Goal: Check status

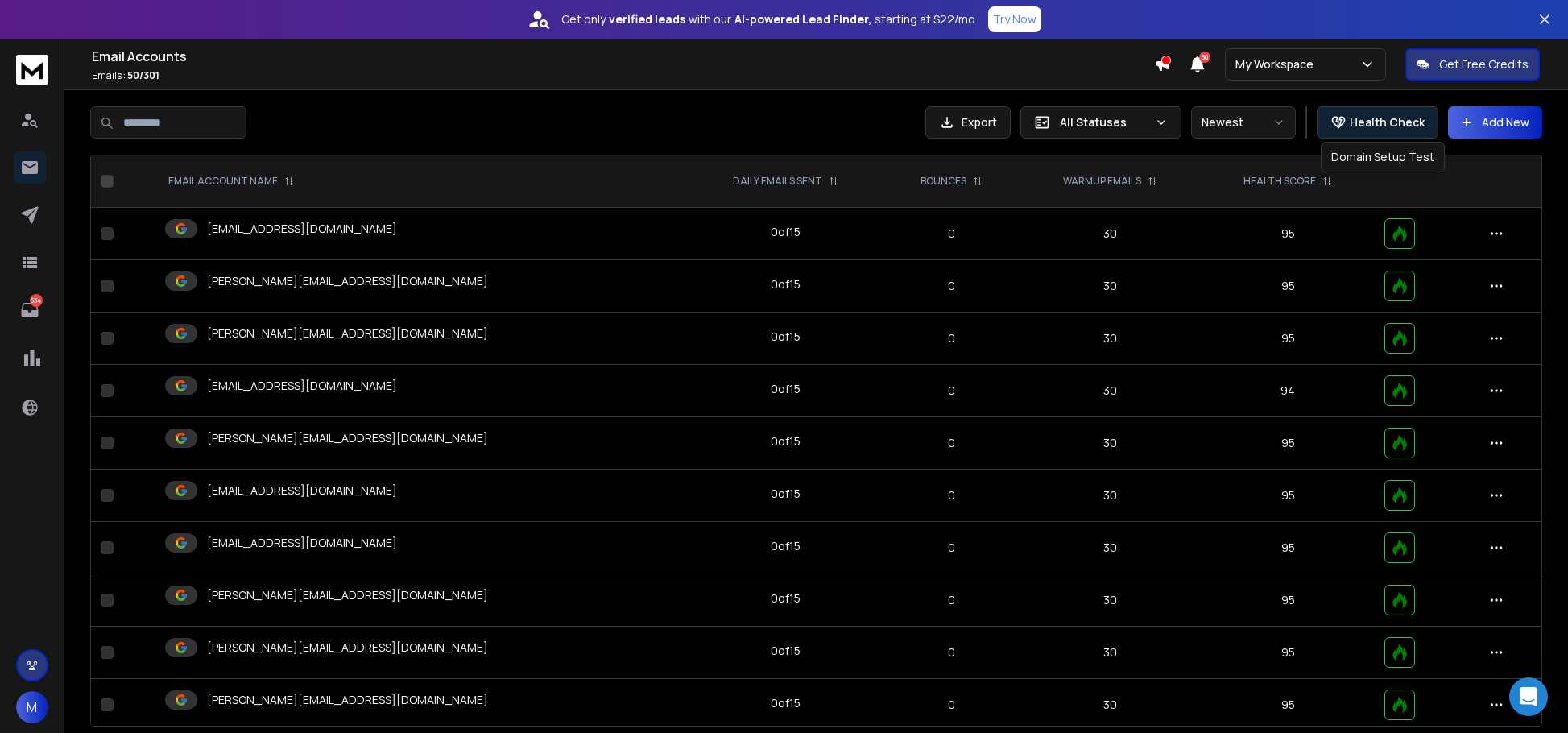
click at [1380, 117] on p "Health Check" at bounding box center [1387, 122] width 75 height 16
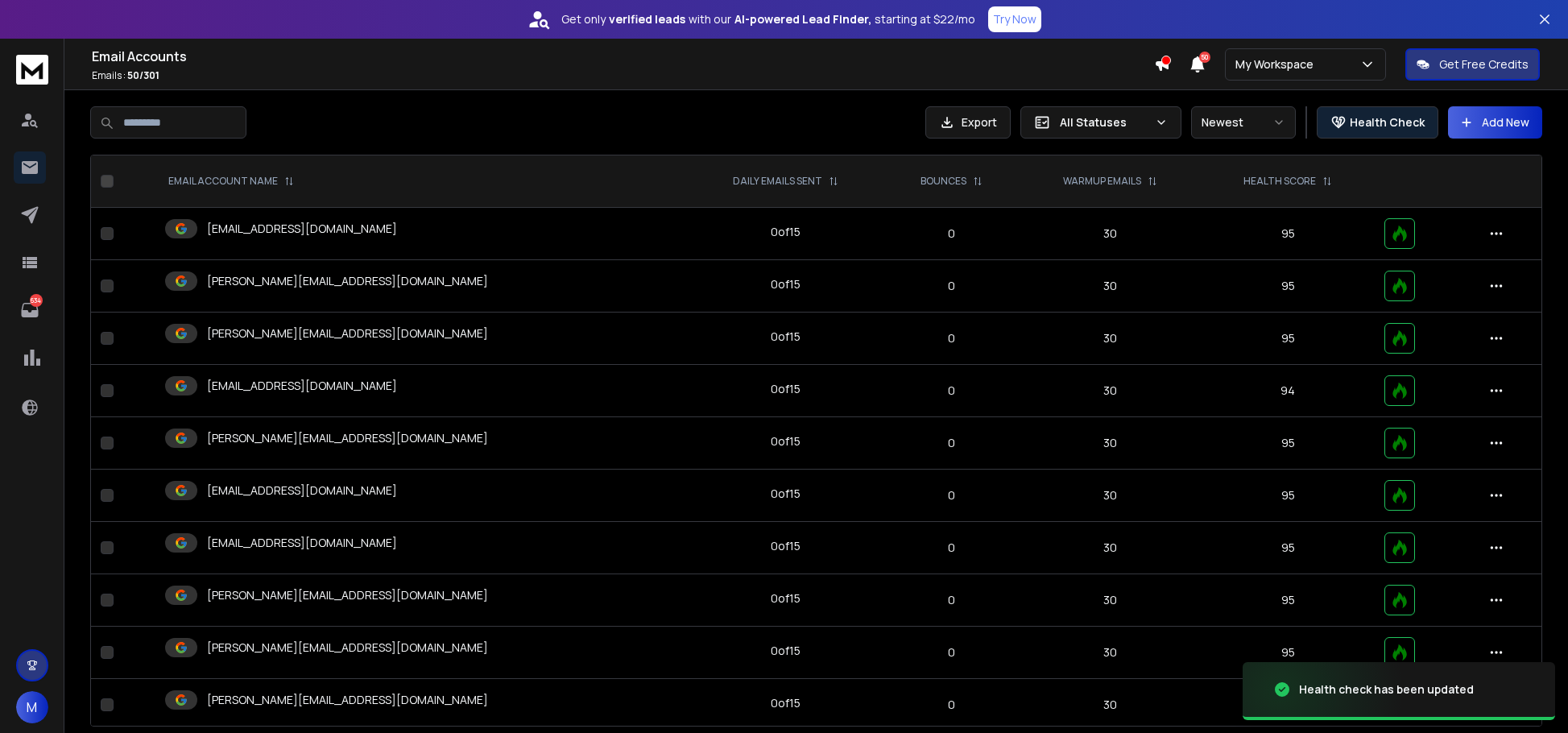
click at [1322, 181] on icon at bounding box center [1327, 181] width 10 height 10
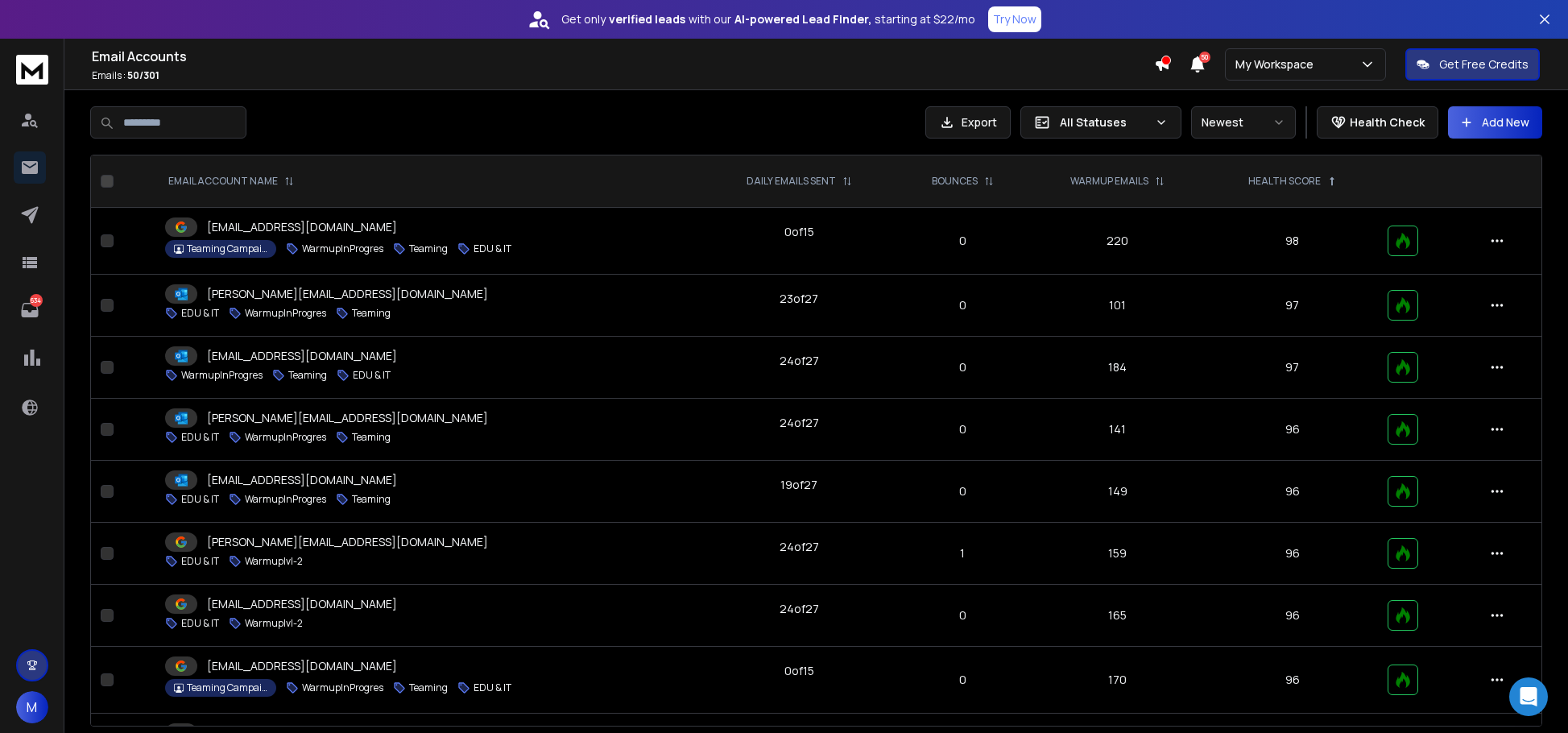
click at [1331, 181] on icon at bounding box center [1332, 181] width 10 height 10
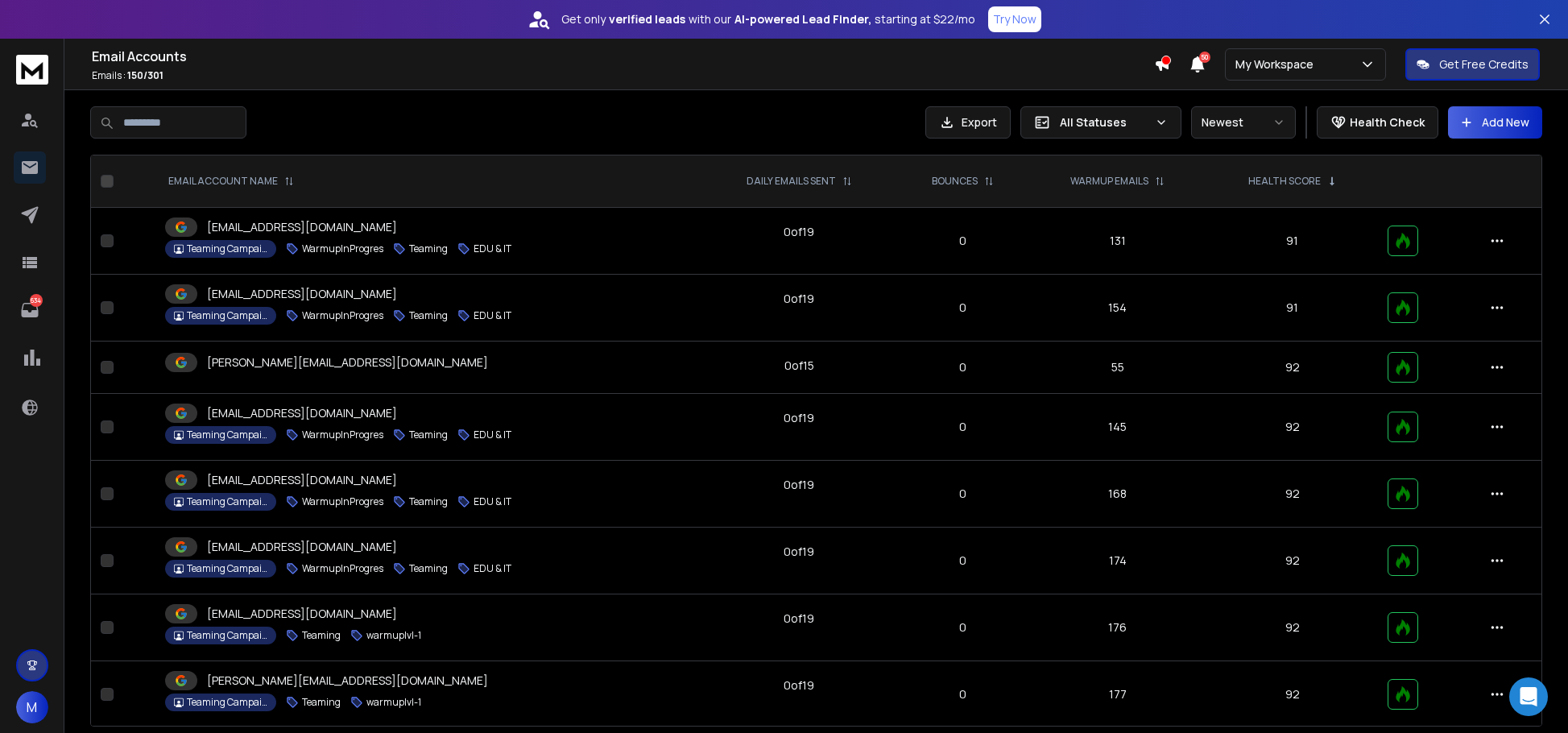
click at [857, 223] on td "0 of 19" at bounding box center [799, 228] width 196 height 42
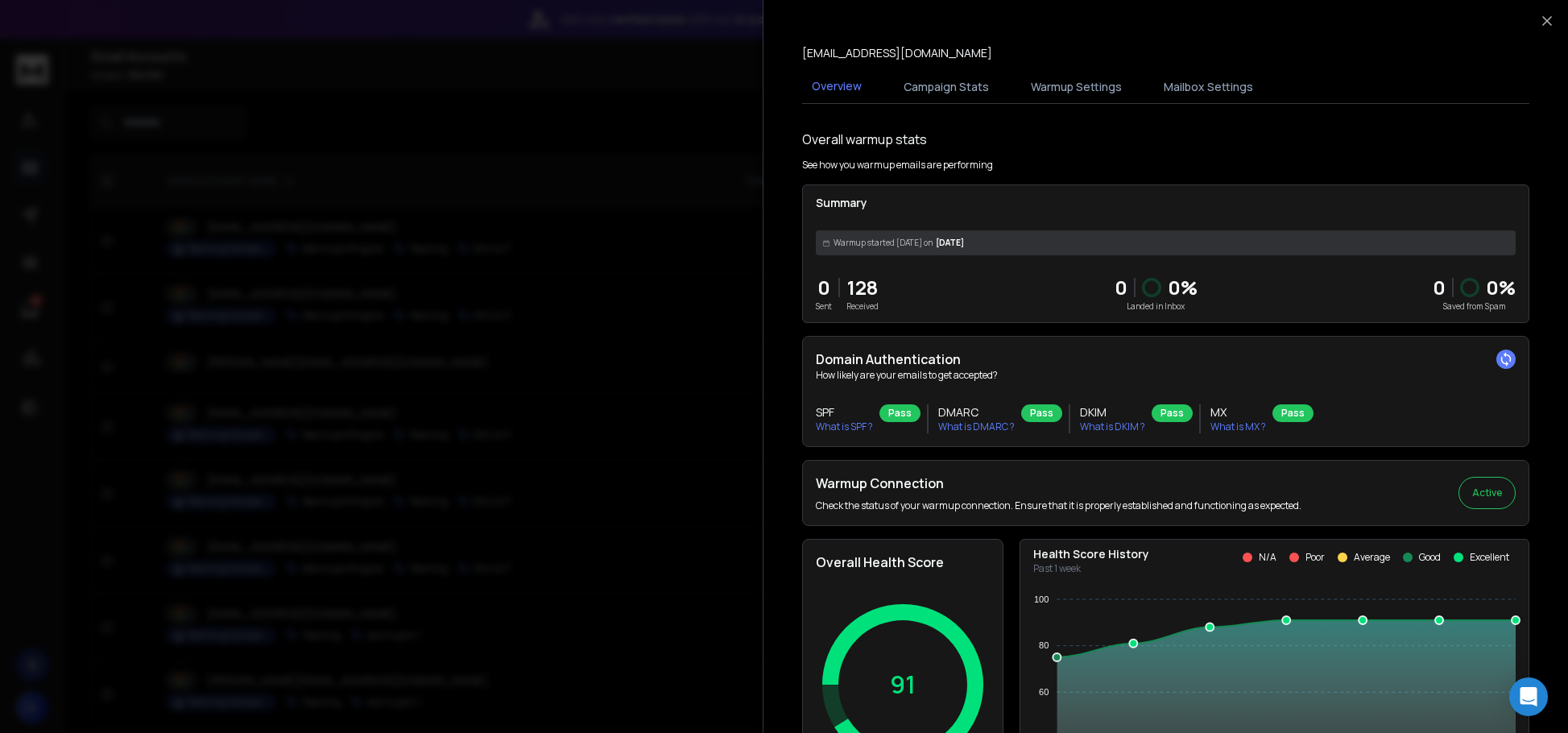
click at [948, 94] on button "Campaign Stats" at bounding box center [946, 86] width 105 height 36
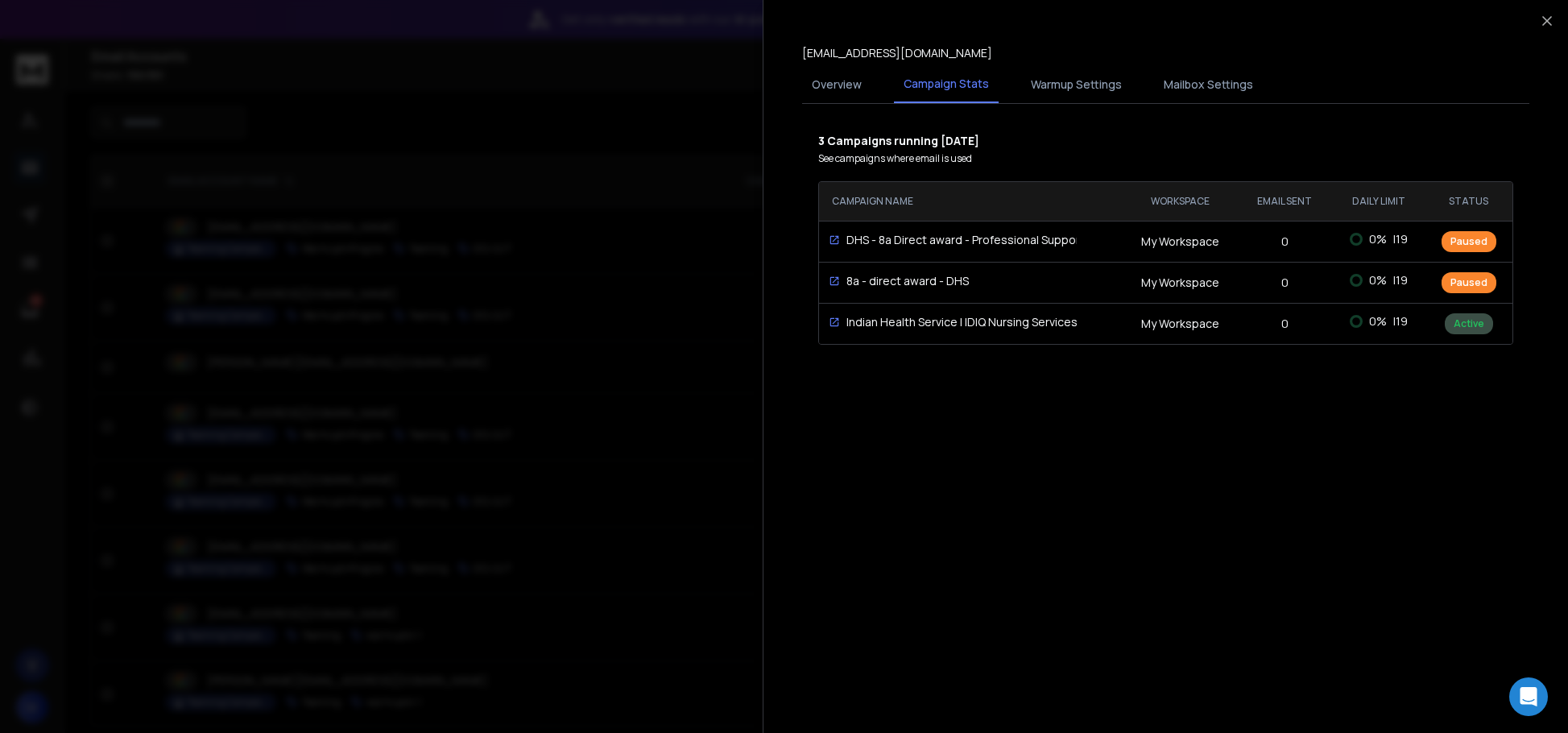
scroll to position [2, 0]
click at [1046, 94] on button "Warmup Settings" at bounding box center [1076, 85] width 110 height 36
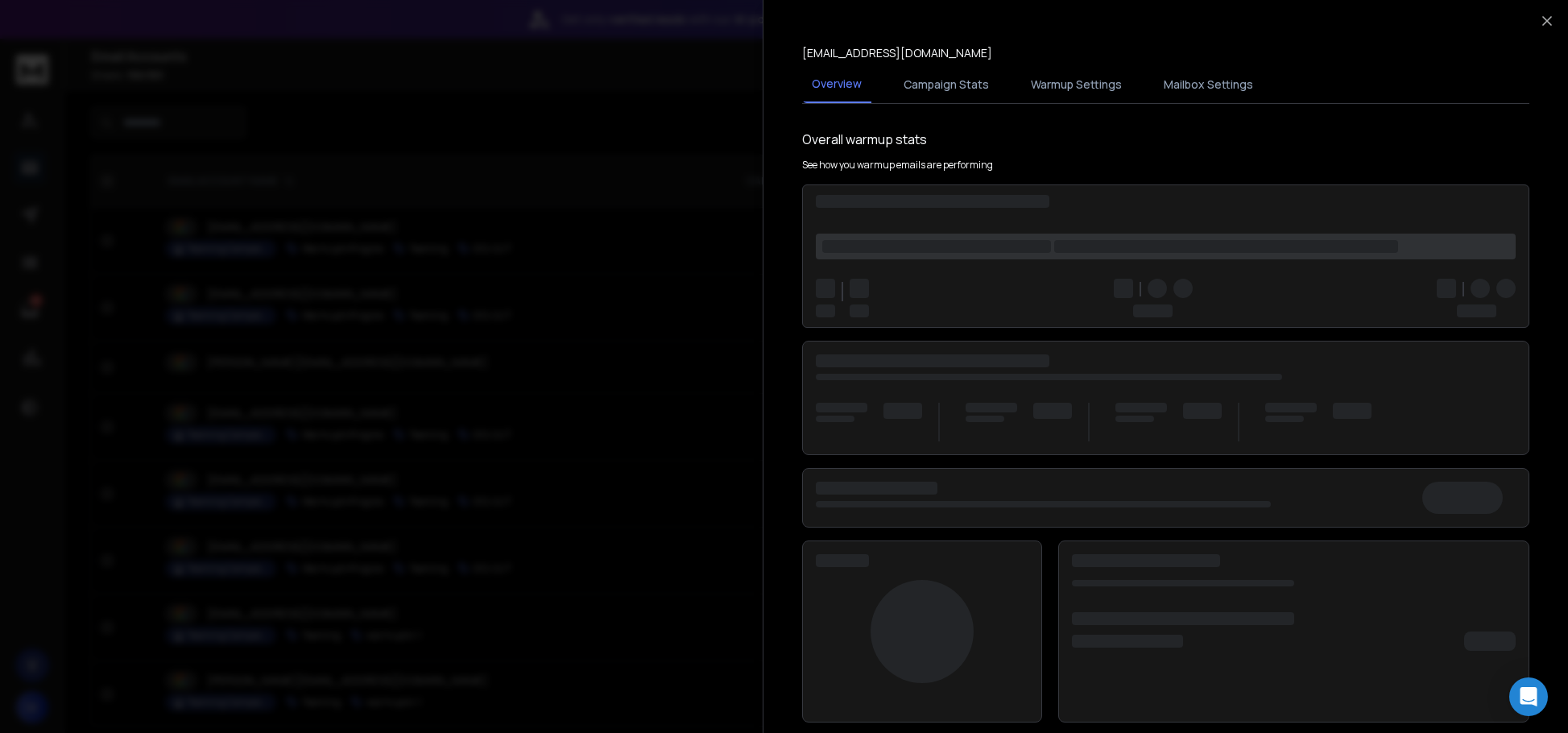
click at [461, 193] on div at bounding box center [784, 366] width 1568 height 733
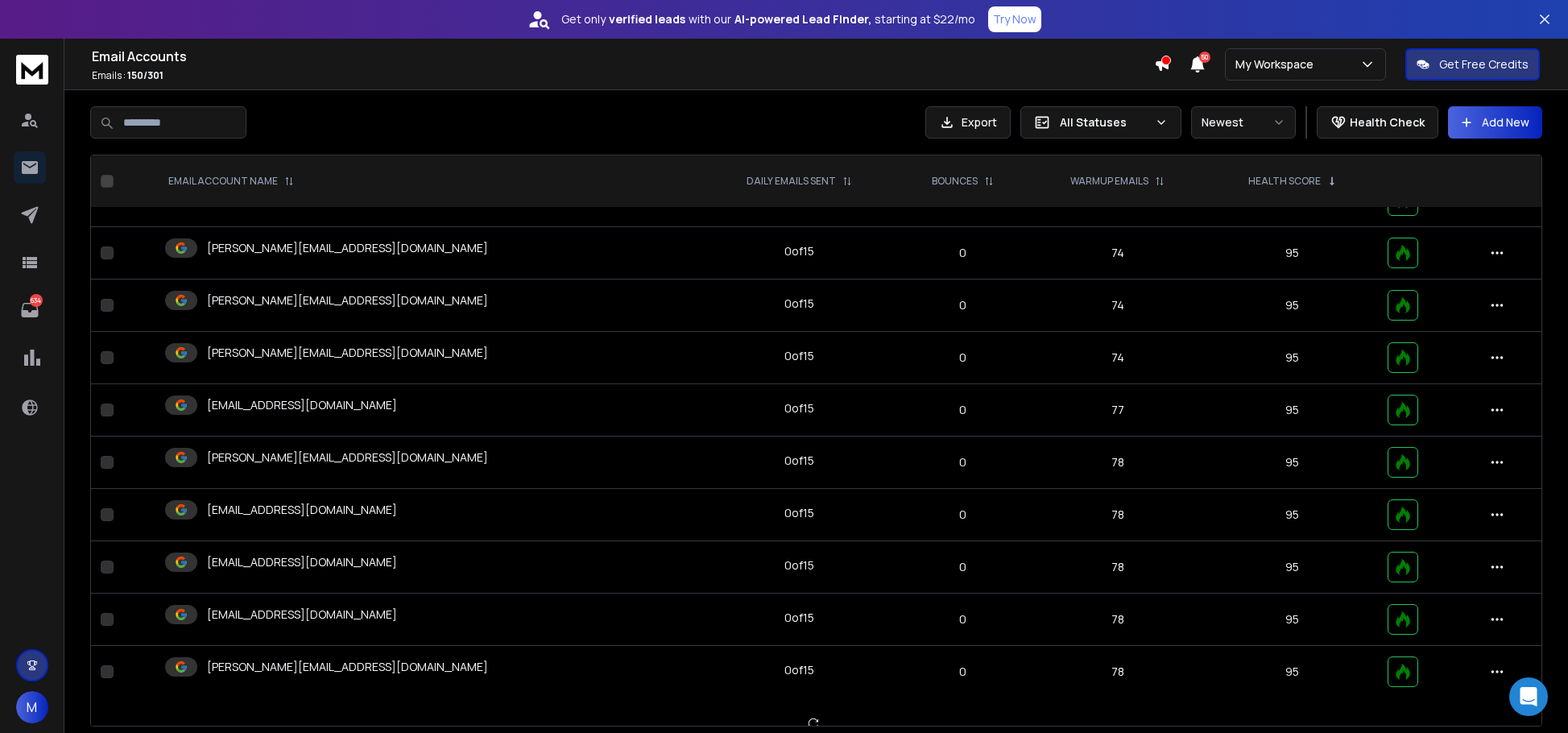
scroll to position [7922, 0]
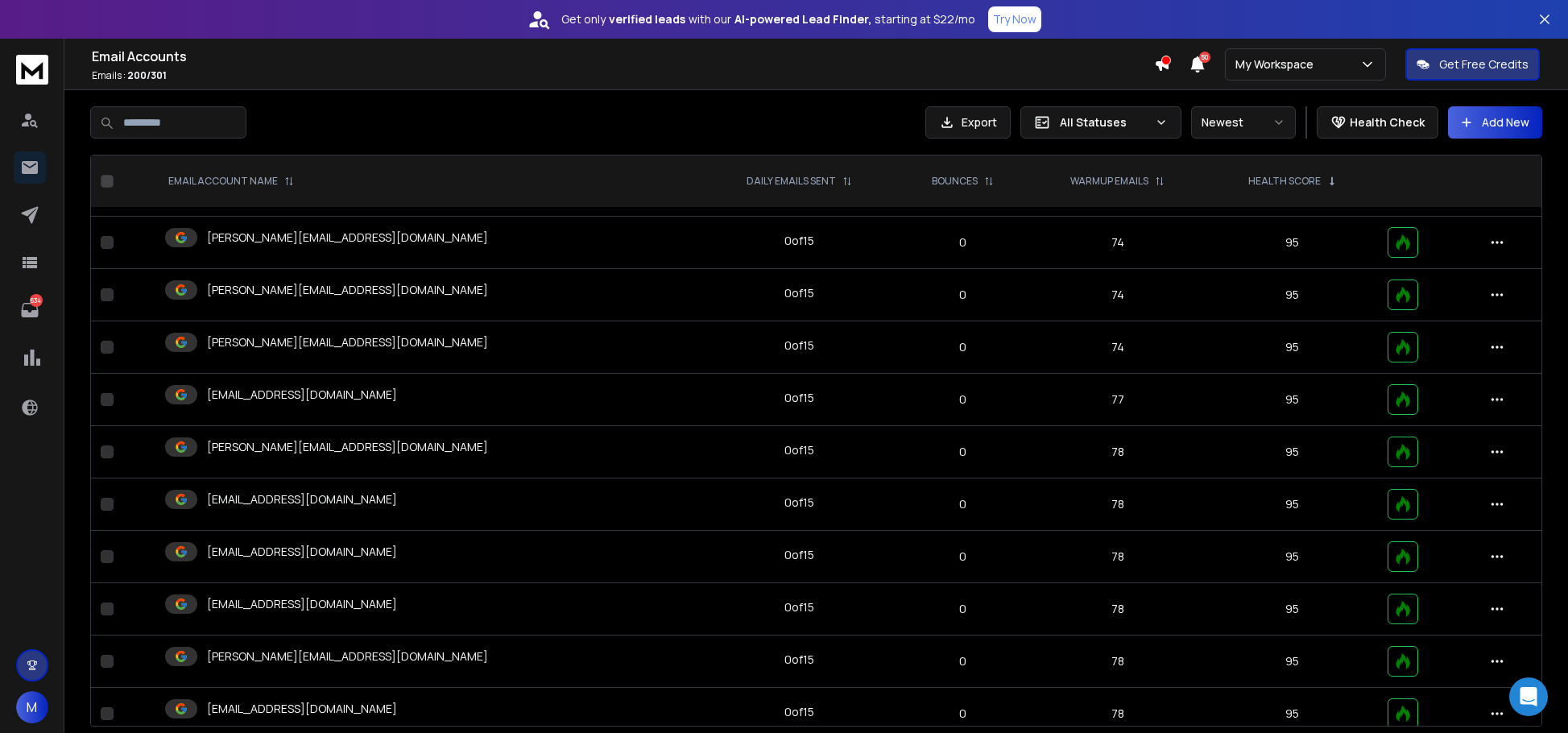
click at [1104, 120] on p "All Statuses" at bounding box center [1104, 122] width 89 height 16
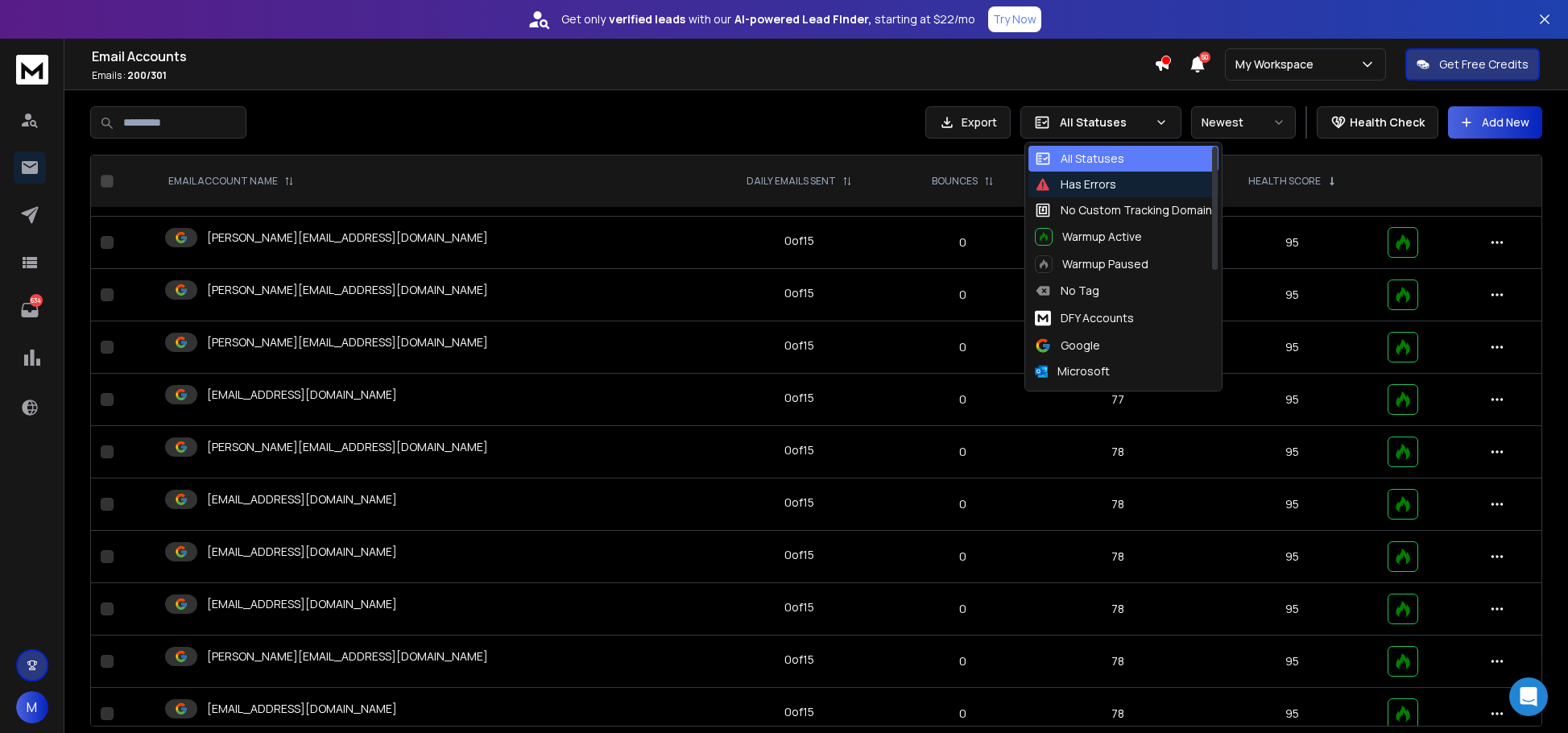
click at [1082, 181] on div "Has Errors" at bounding box center [1075, 183] width 81 height 16
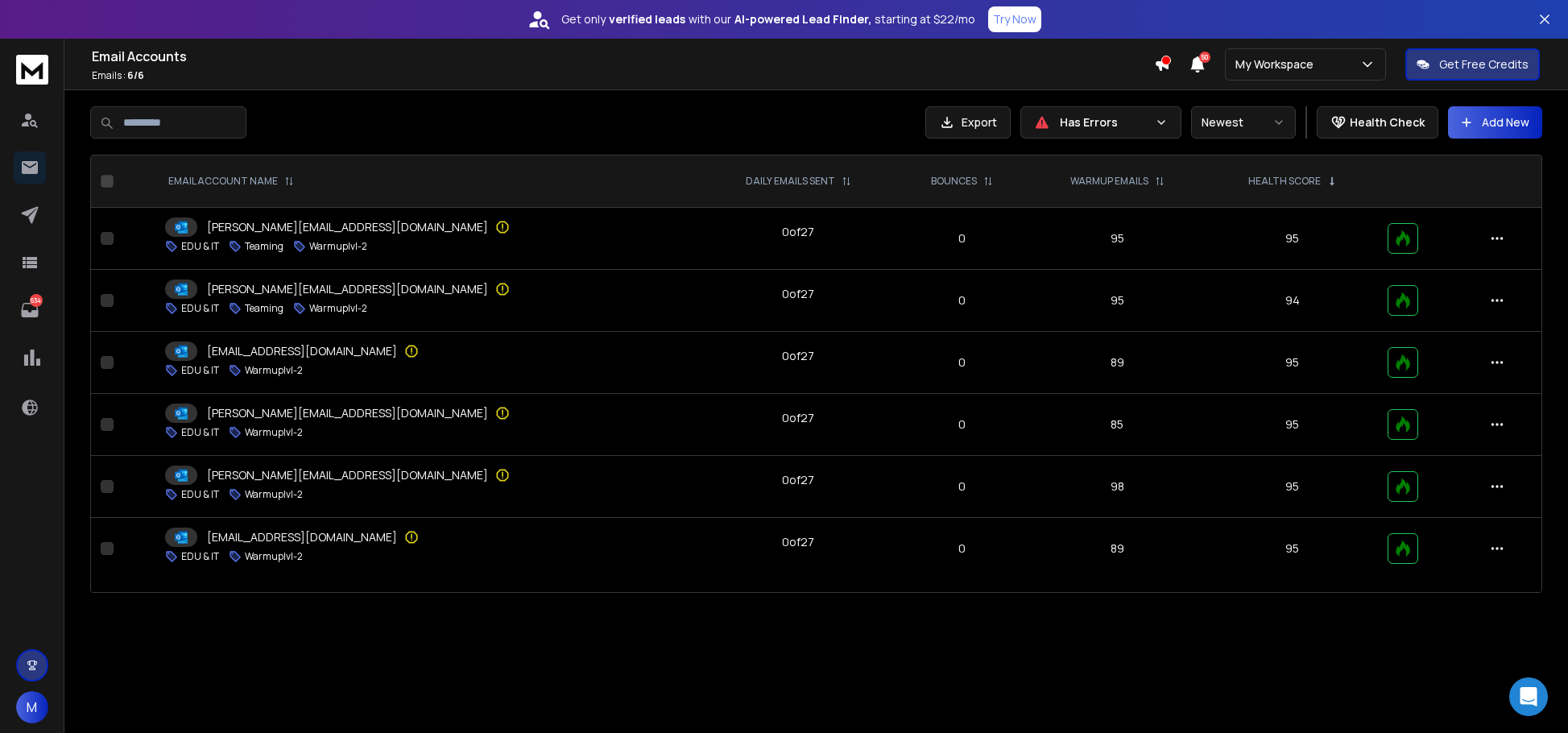
click at [256, 225] on p "rachel@govconnotification.com" at bounding box center [347, 227] width 281 height 16
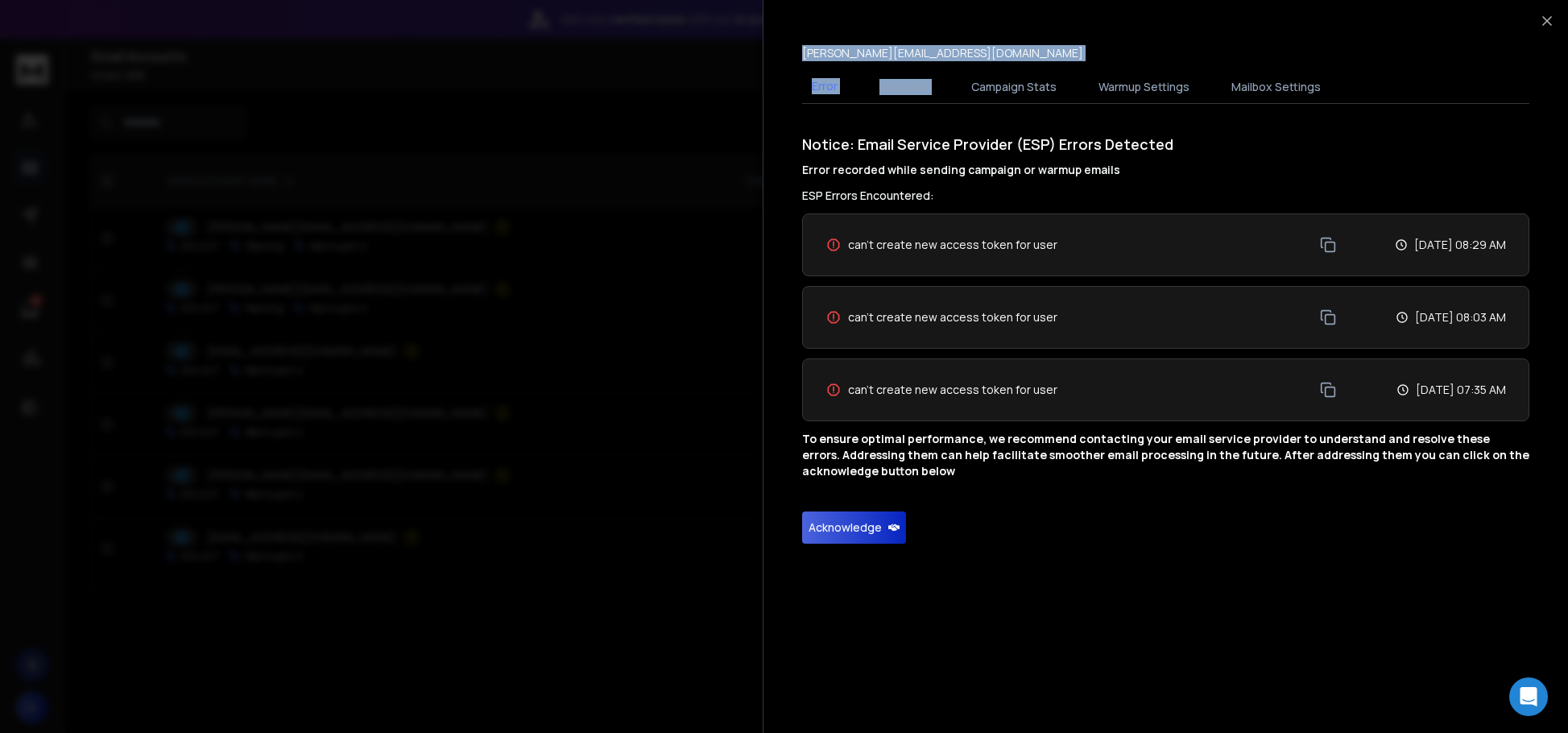
drag, startPoint x: 802, startPoint y: 56, endPoint x: 994, endPoint y: 67, distance: 192.3
click at [994, 67] on div "rachel@govconnotification.com Error Overview Campaign Stats Warmup Settings Mai…" at bounding box center [1165, 294] width 765 height 550
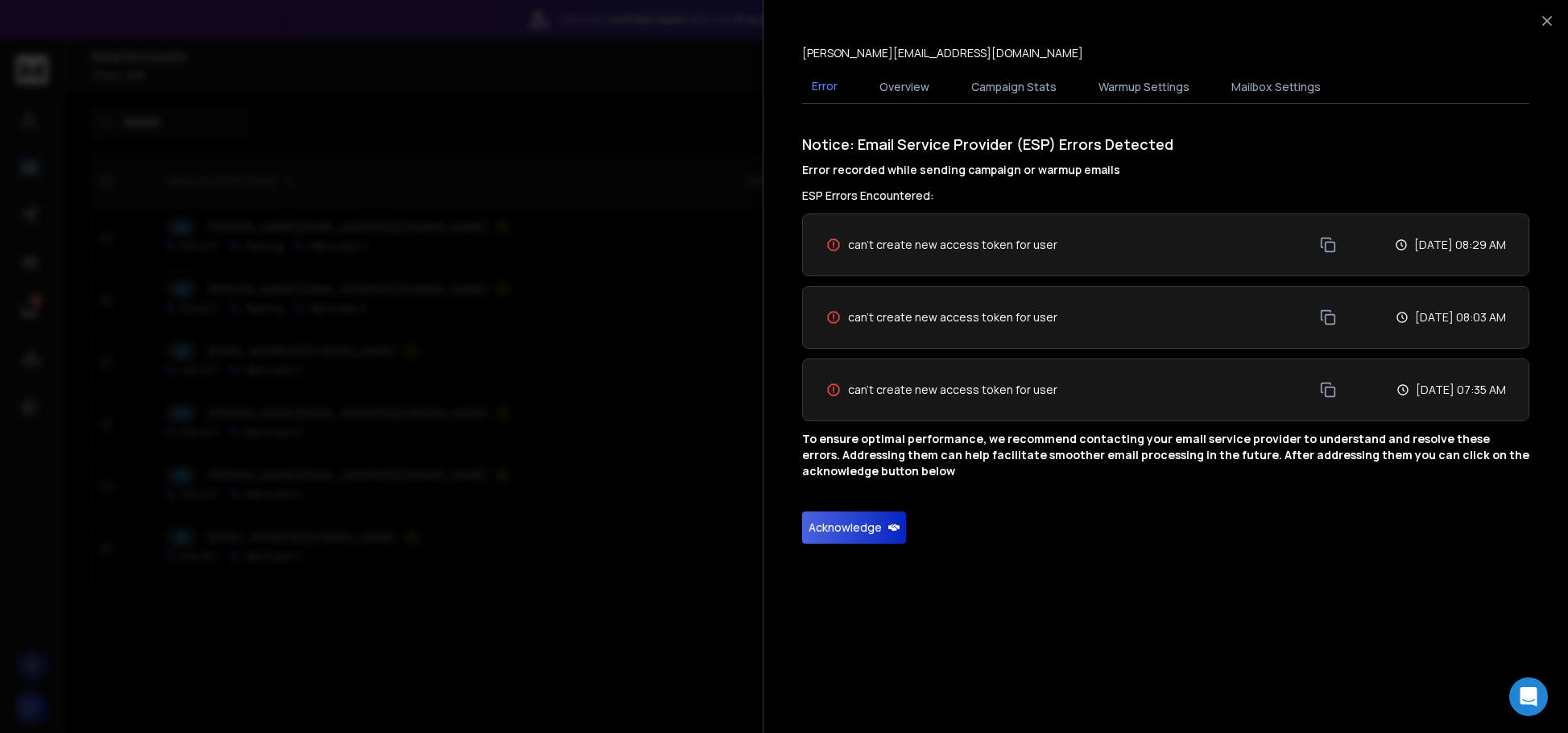
click at [977, 56] on div "rachel@govconnotification.com" at bounding box center [1165, 52] width 727 height 16
drag, startPoint x: 984, startPoint y: 49, endPoint x: 799, endPoint y: 56, distance: 185.1
click at [799, 56] on div "rachel@govconnotification.com Error Overview Campaign Stats Warmup Settings Mai…" at bounding box center [1165, 294] width 765 height 550
copy p "rachel@govconnotification.com"
click at [579, 164] on div at bounding box center [784, 366] width 1568 height 733
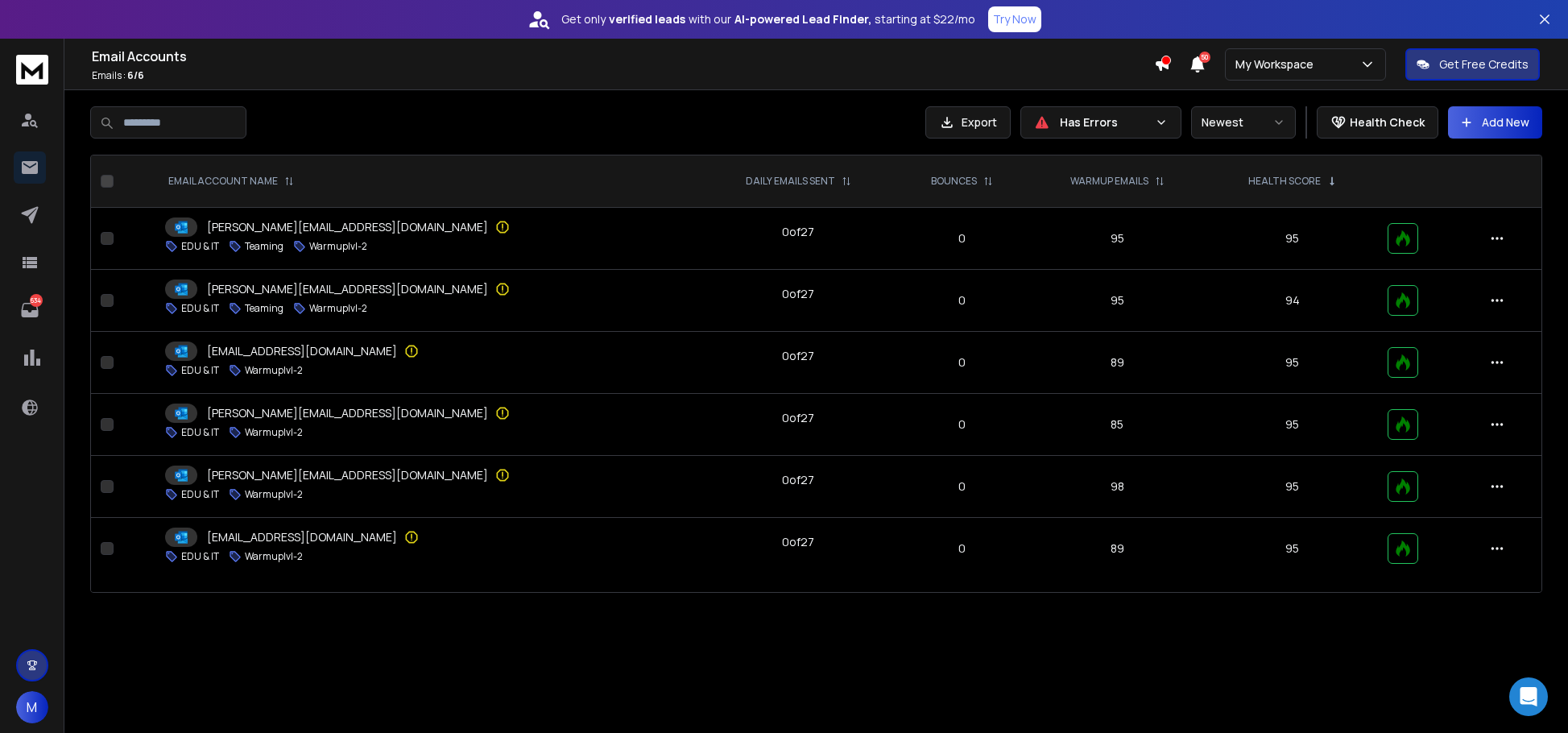
click at [249, 294] on p "rachel@thegovconusa.org" at bounding box center [347, 289] width 281 height 16
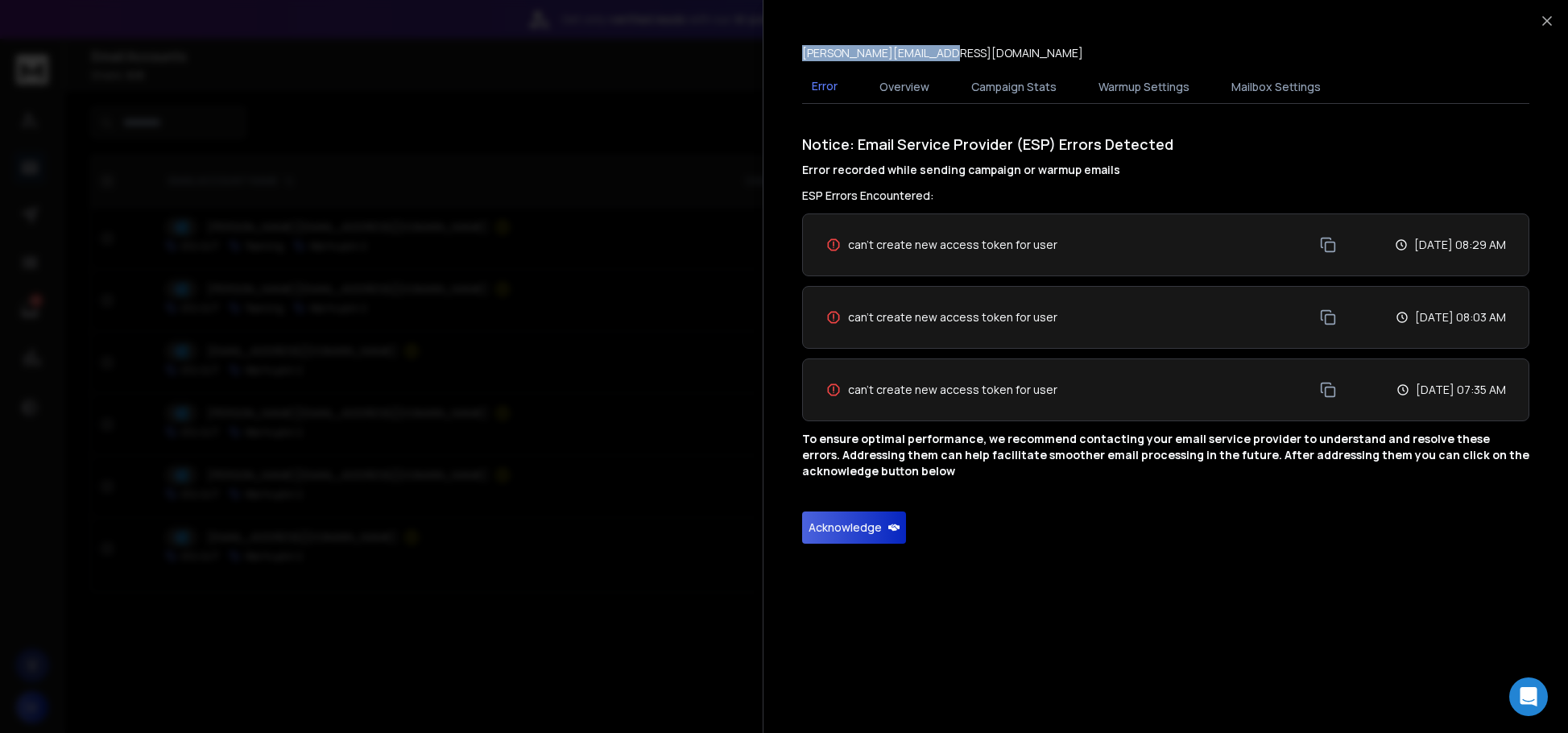
drag, startPoint x: 801, startPoint y: 53, endPoint x: 962, endPoint y: 61, distance: 161.2
click at [956, 61] on div "rachel@thegovconusa.org Error Overview Campaign Stats Warmup Settings Mailbox S…" at bounding box center [1165, 294] width 765 height 550
copy p "rachel@thegovconusa.org"
click at [693, 119] on div at bounding box center [784, 366] width 1568 height 733
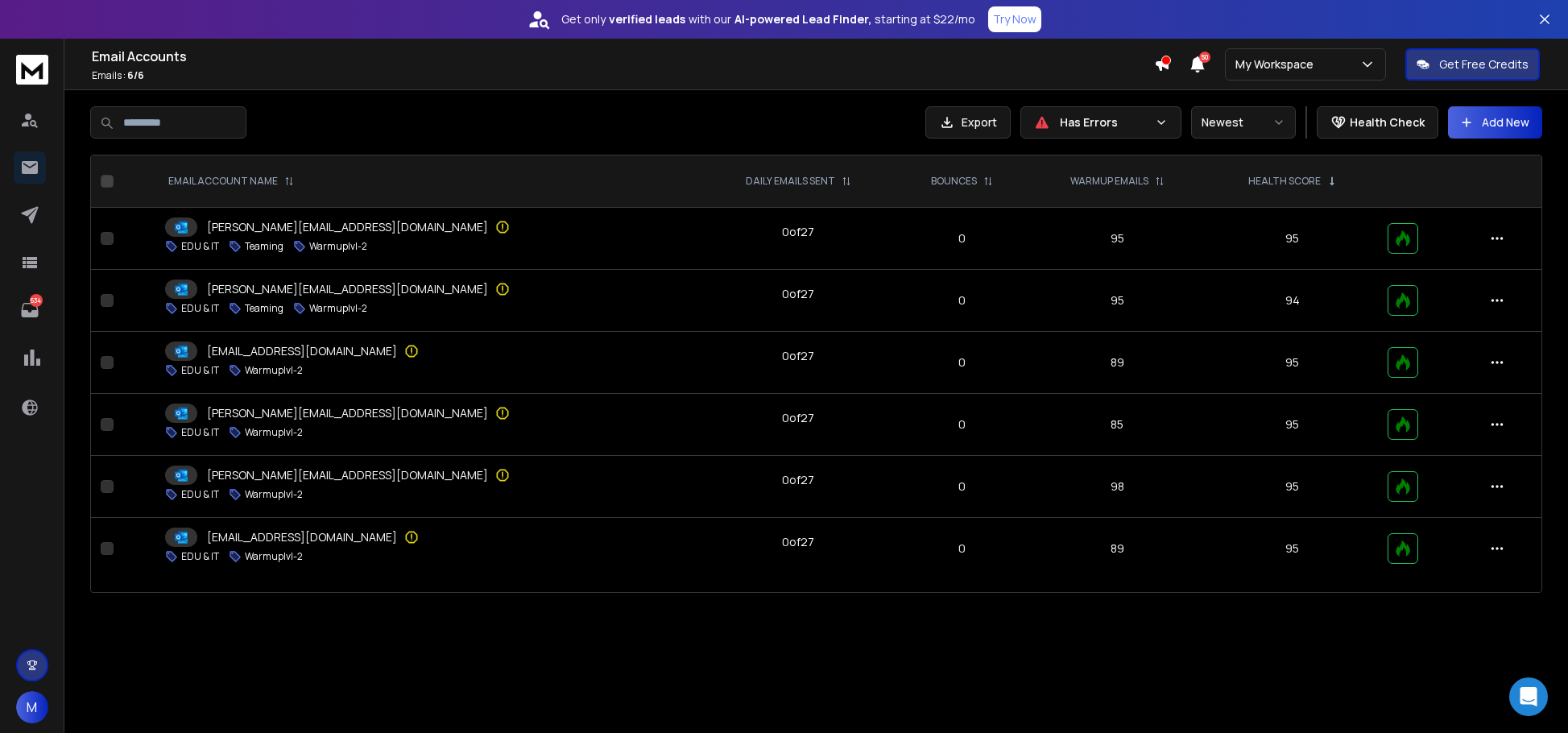
click at [492, 242] on div "EDU & IT Teaming Warmuplvl-2" at bounding box center [427, 247] width 525 height 13
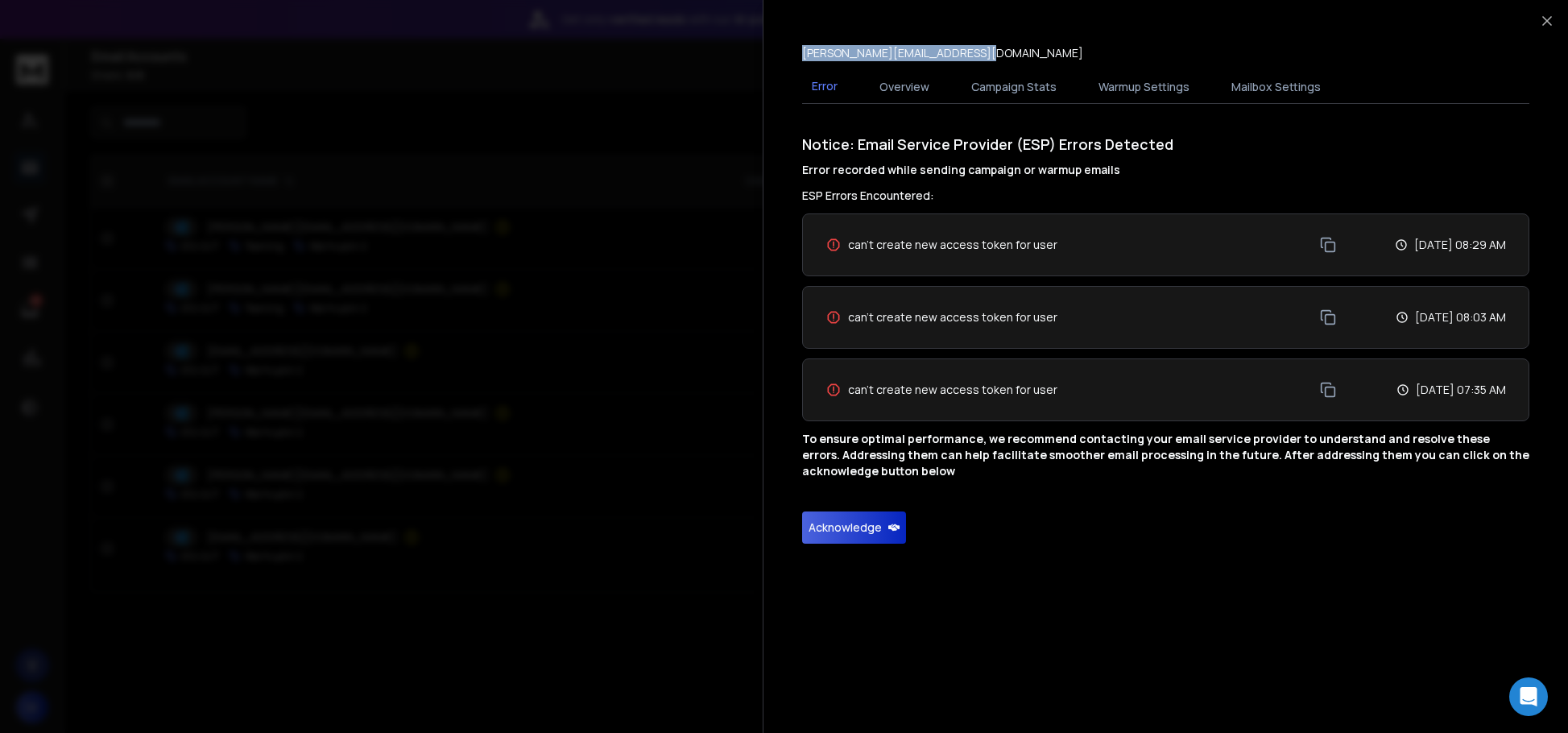
drag, startPoint x: 801, startPoint y: 56, endPoint x: 1027, endPoint y: 59, distance: 226.0
click at [1027, 59] on div "rachel@govconnotification.com Error Overview Campaign Stats Warmup Settings Mai…" at bounding box center [1165, 294] width 765 height 550
copy p "rachel@govconnotification.com"
click at [859, 544] on button "Acknowledge" at bounding box center [853, 527] width 104 height 32
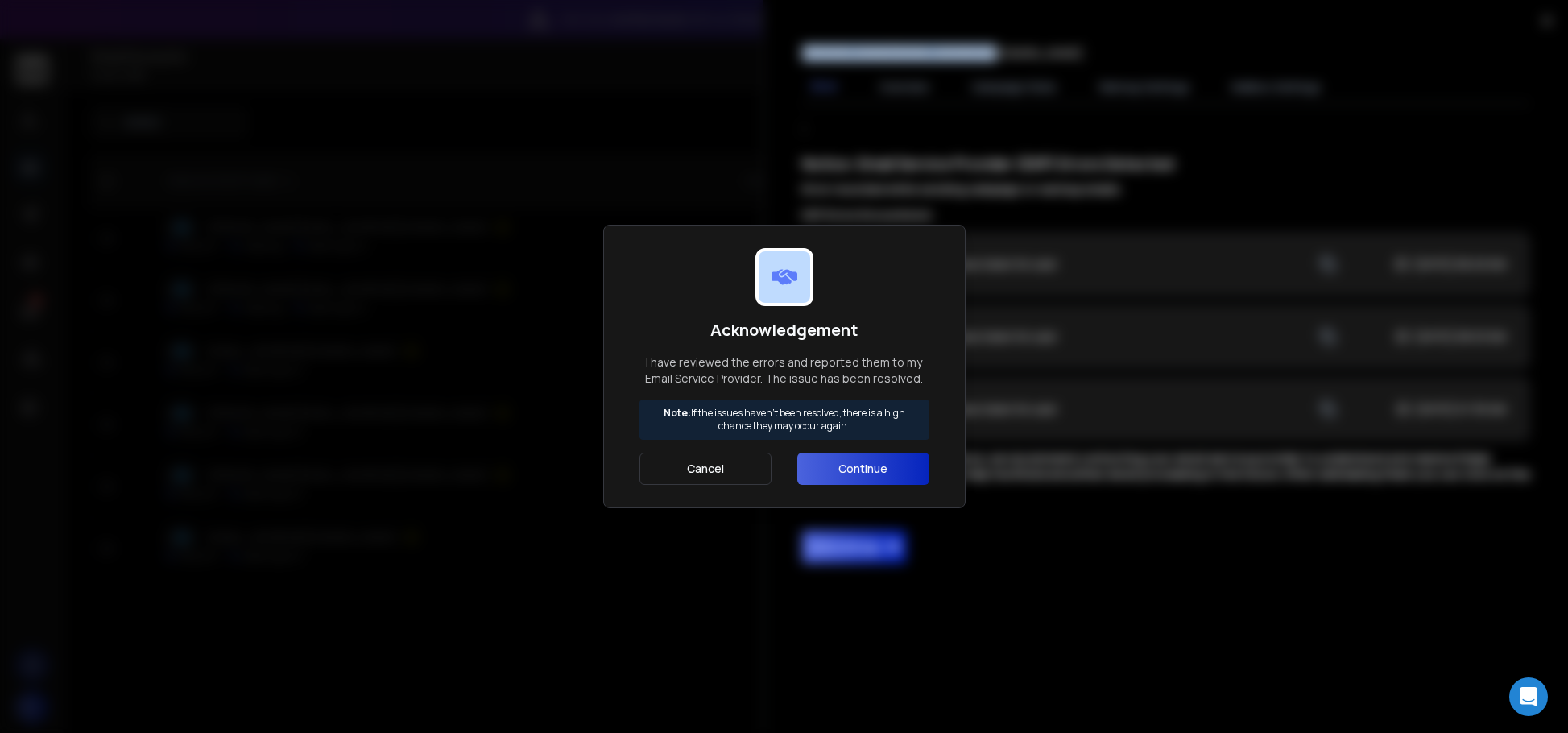
click at [899, 467] on button "Continue" at bounding box center [862, 468] width 131 height 32
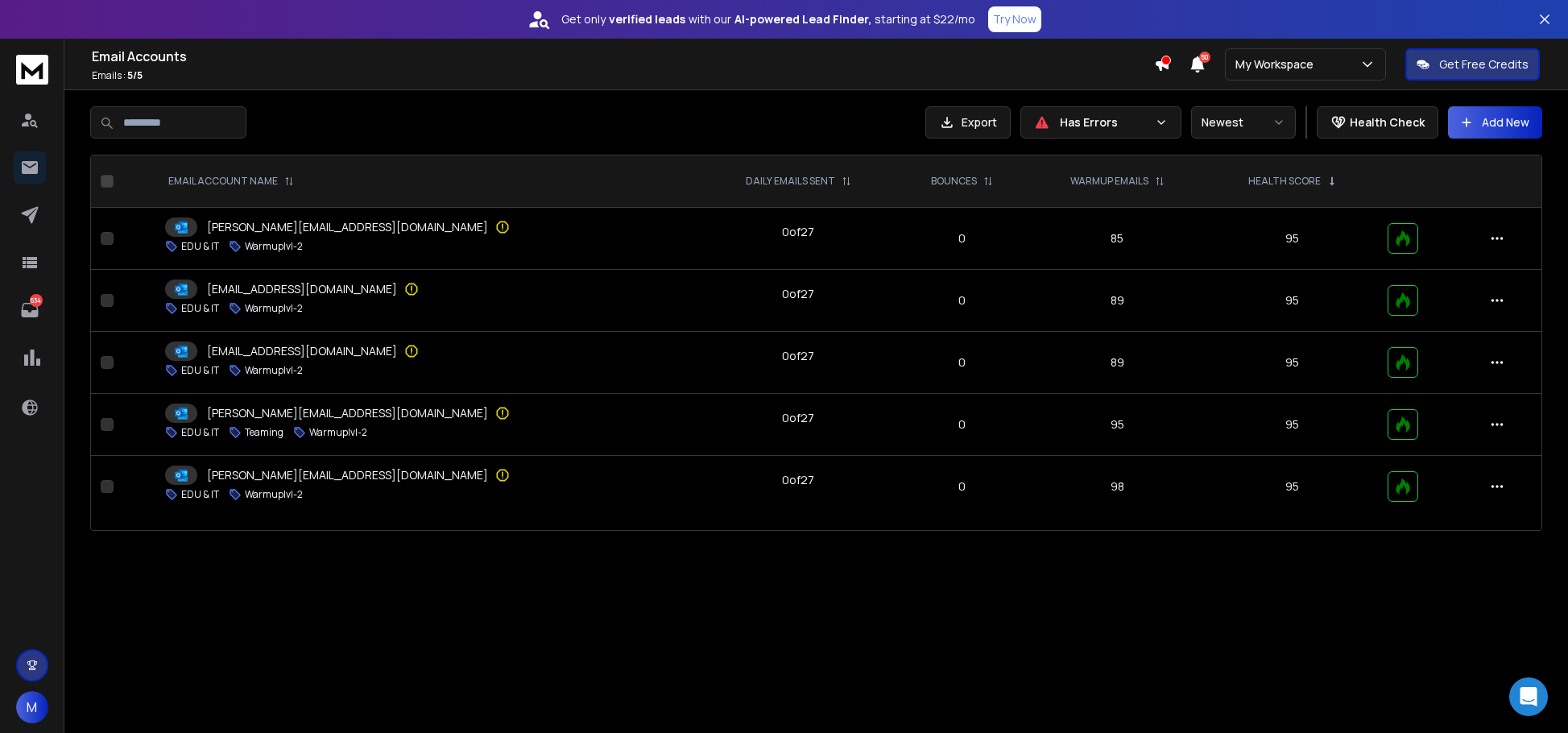
click at [293, 204] on th "EMAIL ACCOUNT NAME" at bounding box center [427, 181] width 545 height 52
click at [291, 246] on p "Warmuplvl-2" at bounding box center [274, 247] width 58 height 13
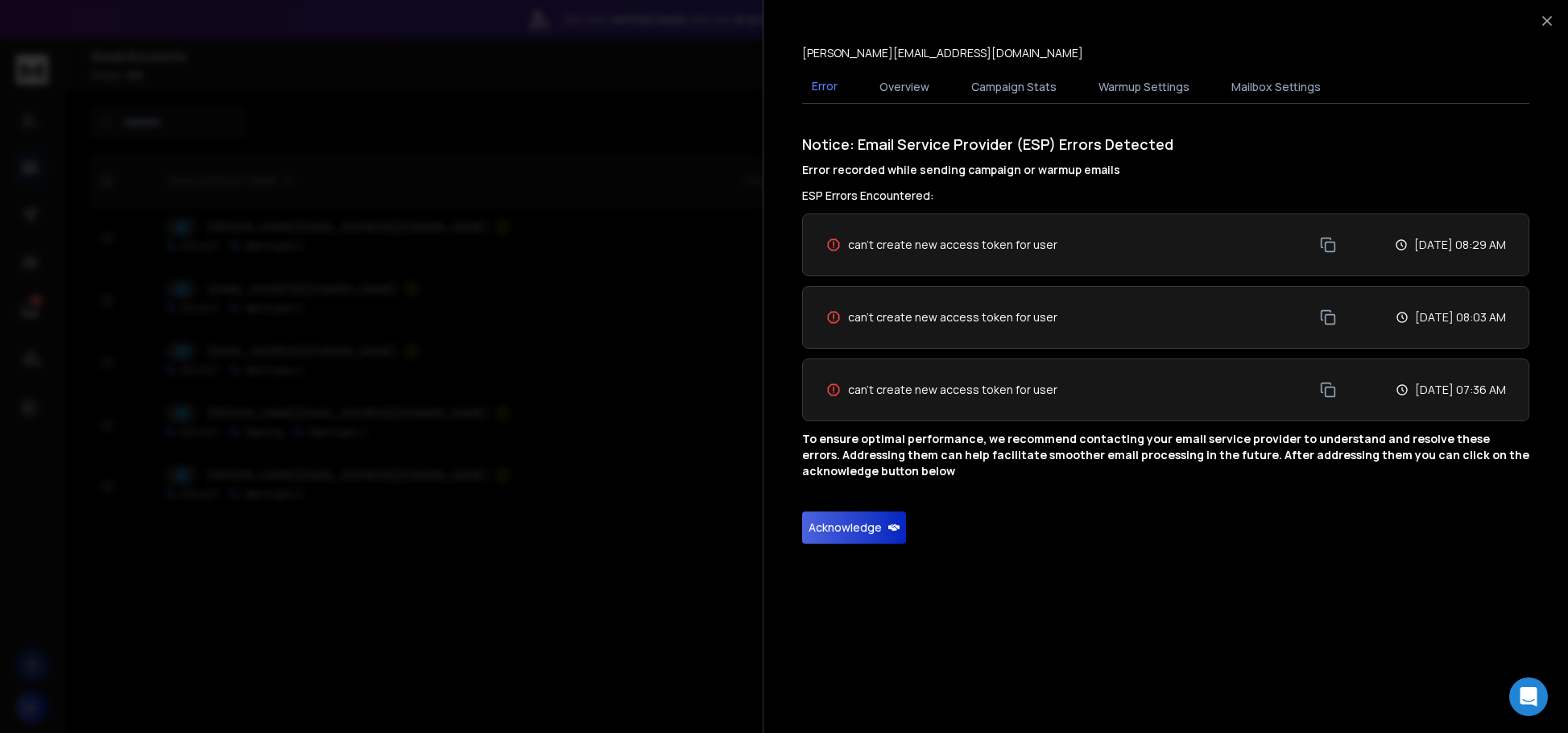
click at [809, 56] on p "sandra@govconnotification.com" at bounding box center [942, 52] width 281 height 16
click at [810, 56] on p "sandra@govconnotification.com" at bounding box center [942, 52] width 281 height 16
click at [988, 44] on div "sandra@govconnotification.com Error Overview Campaign Stats Warmup Settings Mai…" at bounding box center [1165, 294] width 765 height 550
drag, startPoint x: 983, startPoint y: 51, endPoint x: 784, endPoint y: 63, distance: 199.4
click at [796, 56] on div "sandra@govconnotification.com Error Overview Campaign Stats Warmup Settings Mai…" at bounding box center [1165, 294] width 765 height 550
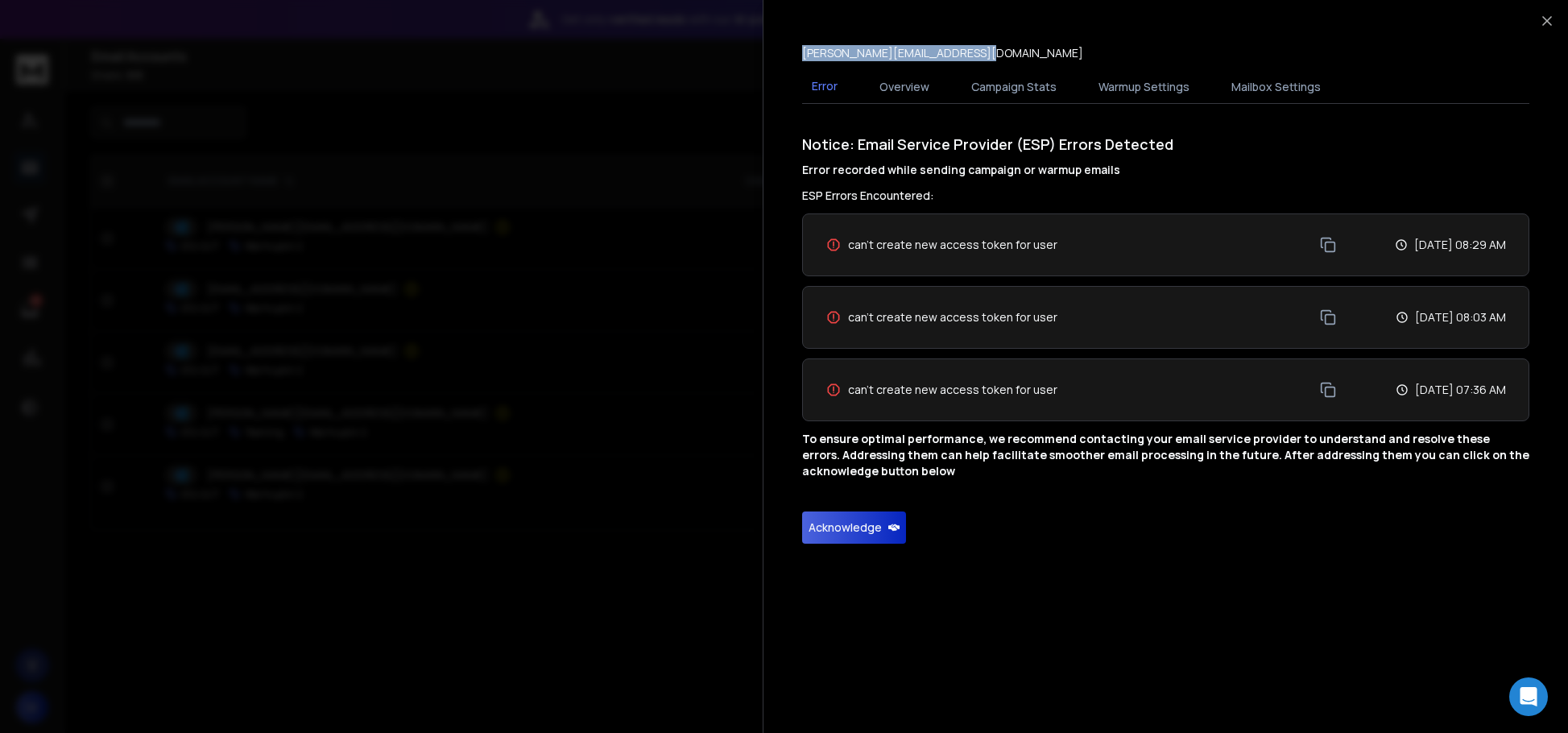
copy p "sandra@govconnotification.com"
click at [860, 544] on button "Acknowledge" at bounding box center [853, 527] width 104 height 32
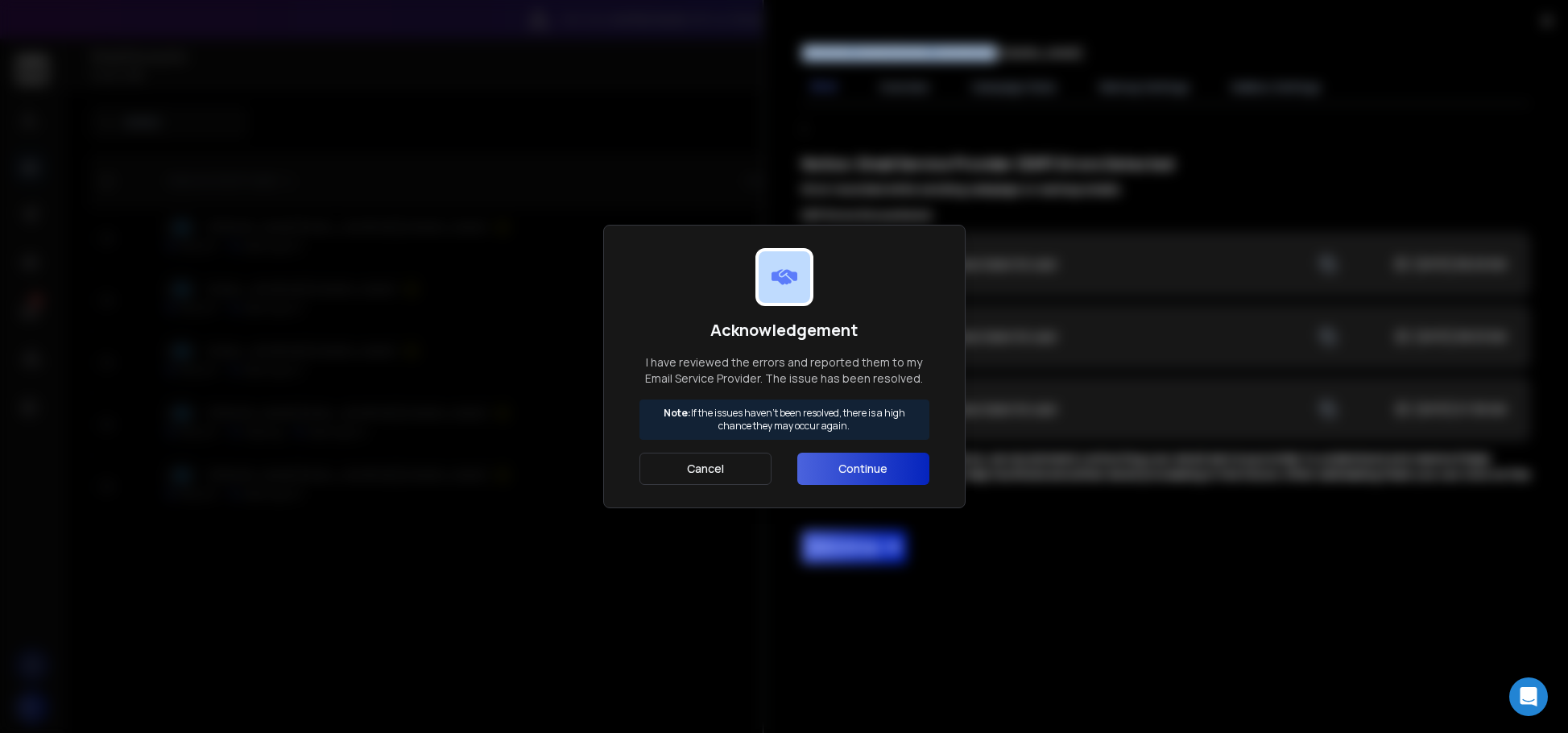
click at [843, 464] on button "Continue" at bounding box center [862, 468] width 131 height 32
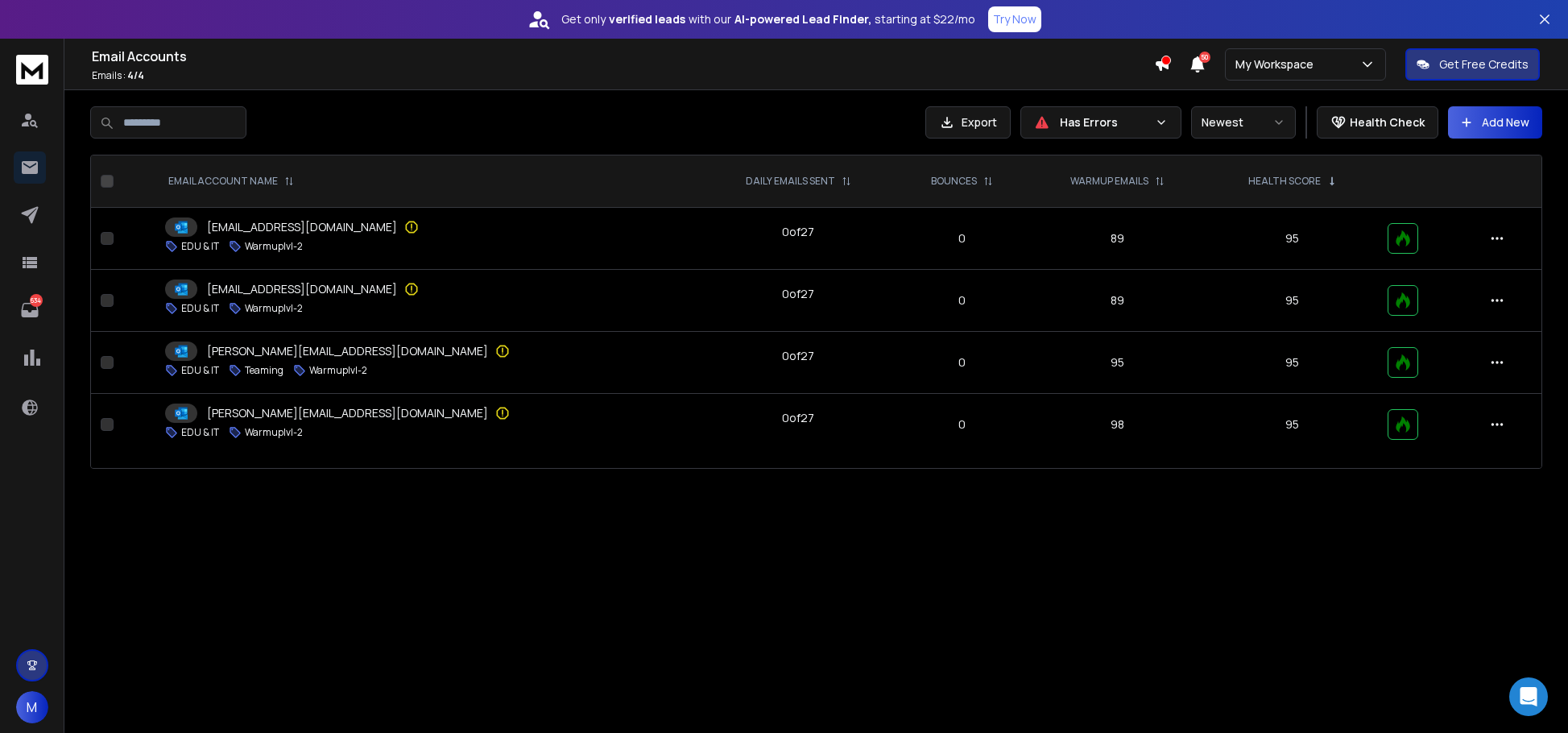
click at [281, 238] on td "jen@thegovconusa.com EDU & IT Warmuplvl-2" at bounding box center [427, 238] width 545 height 62
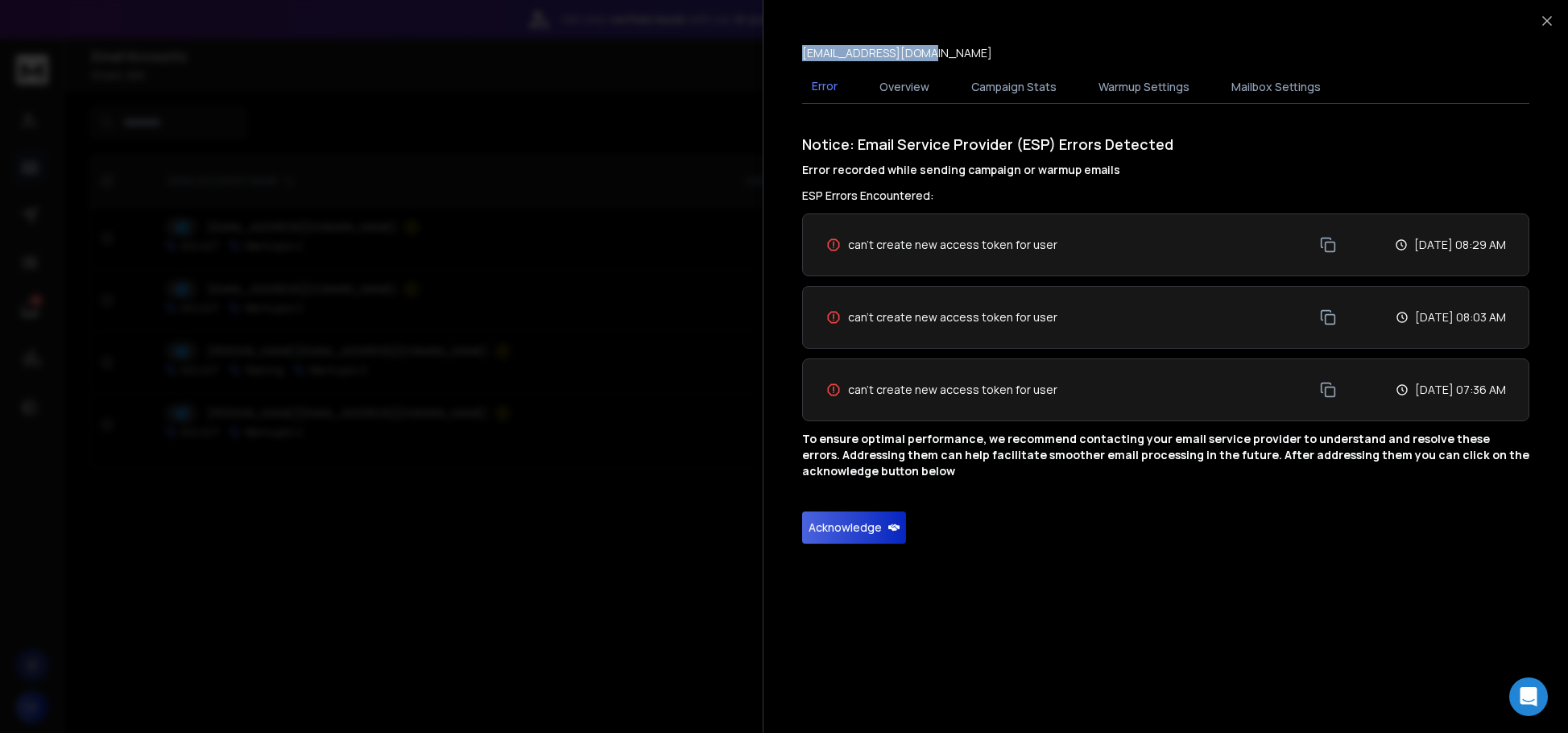
drag, startPoint x: 802, startPoint y: 56, endPoint x: 989, endPoint y: 58, distance: 187.0
click at [989, 58] on div "jen@thegovconusa.com" at bounding box center [1165, 52] width 727 height 16
copy p "jen@thegovconusa.com"
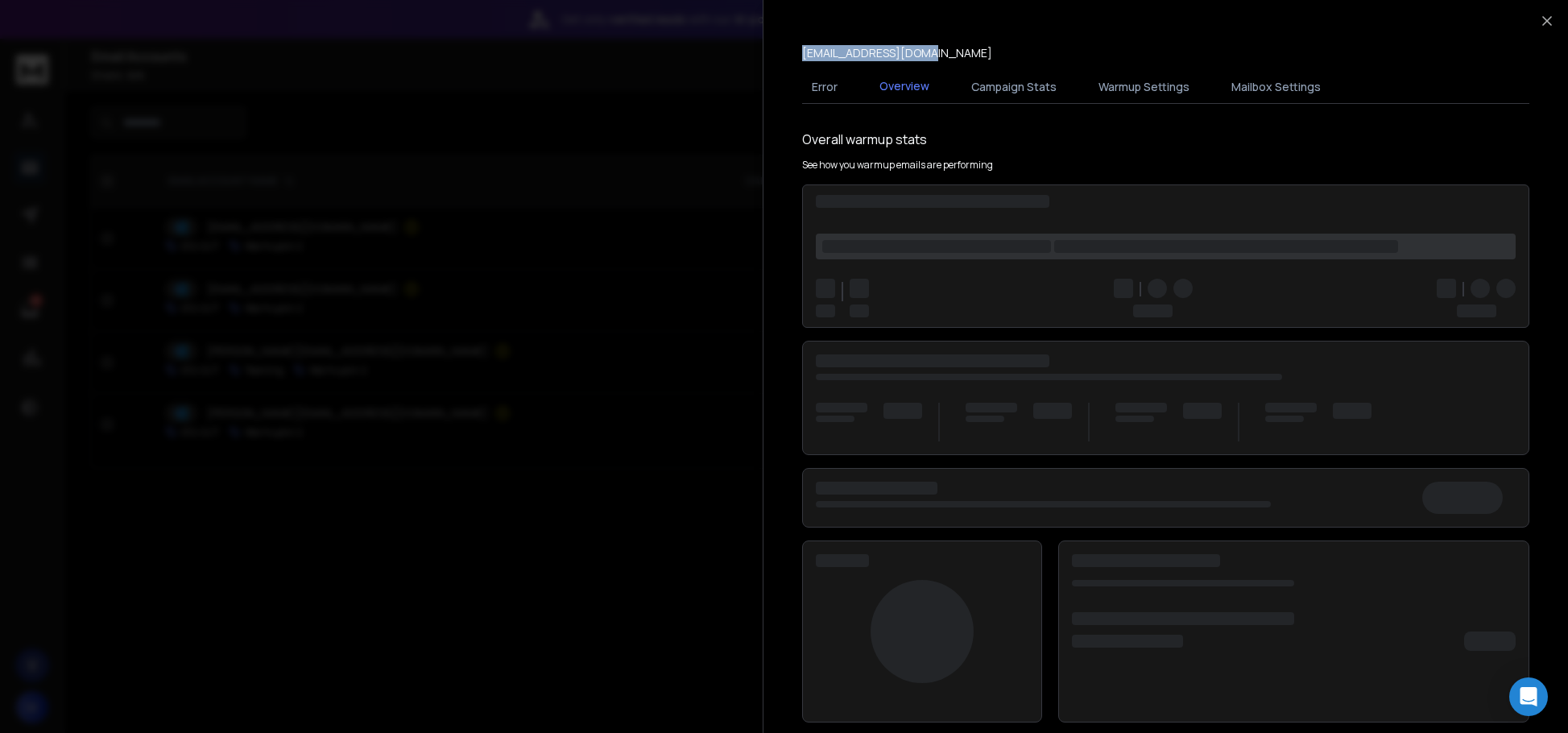
click at [535, 275] on div at bounding box center [784, 366] width 1568 height 733
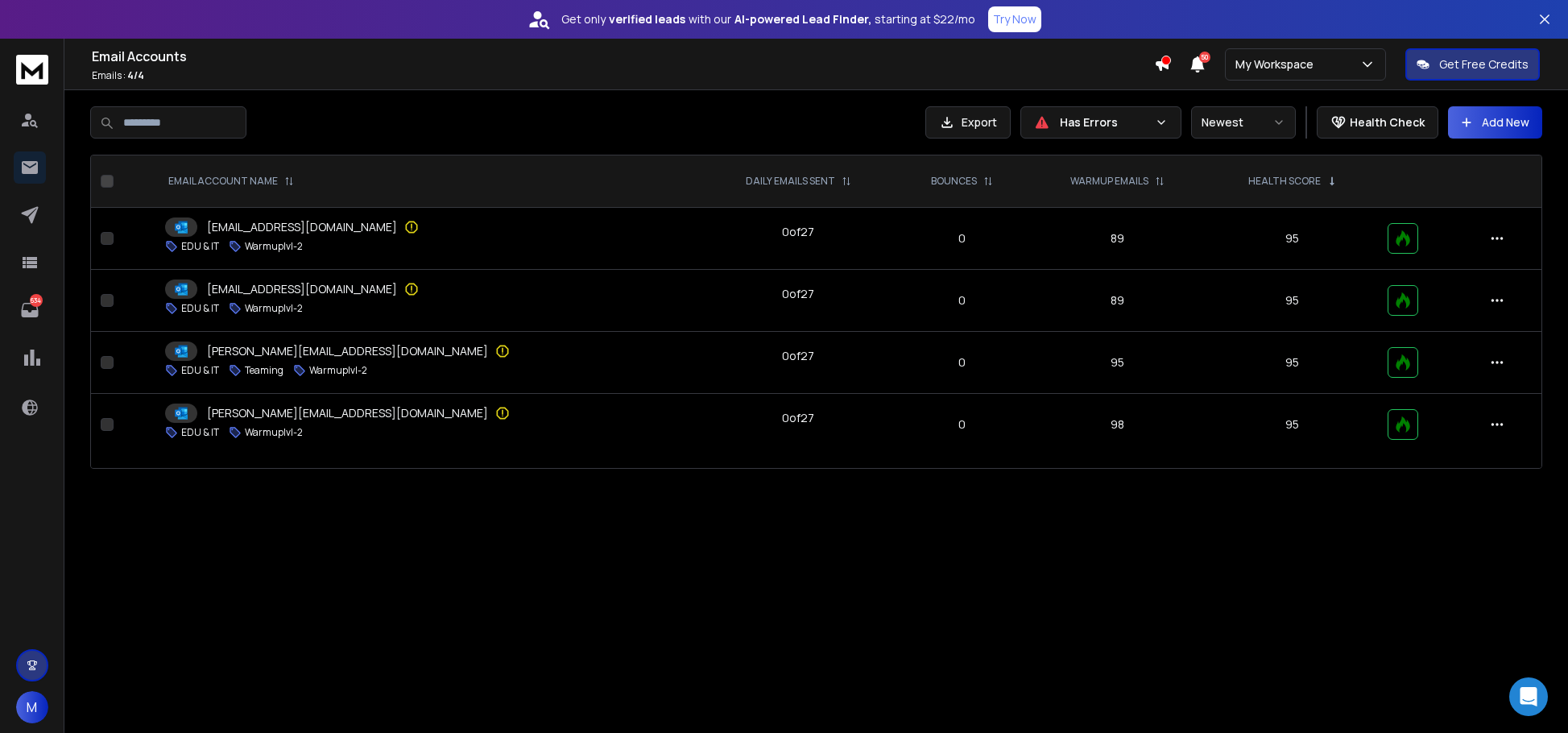
click at [359, 221] on div "jen@thegovconusa.com" at bounding box center [427, 227] width 525 height 19
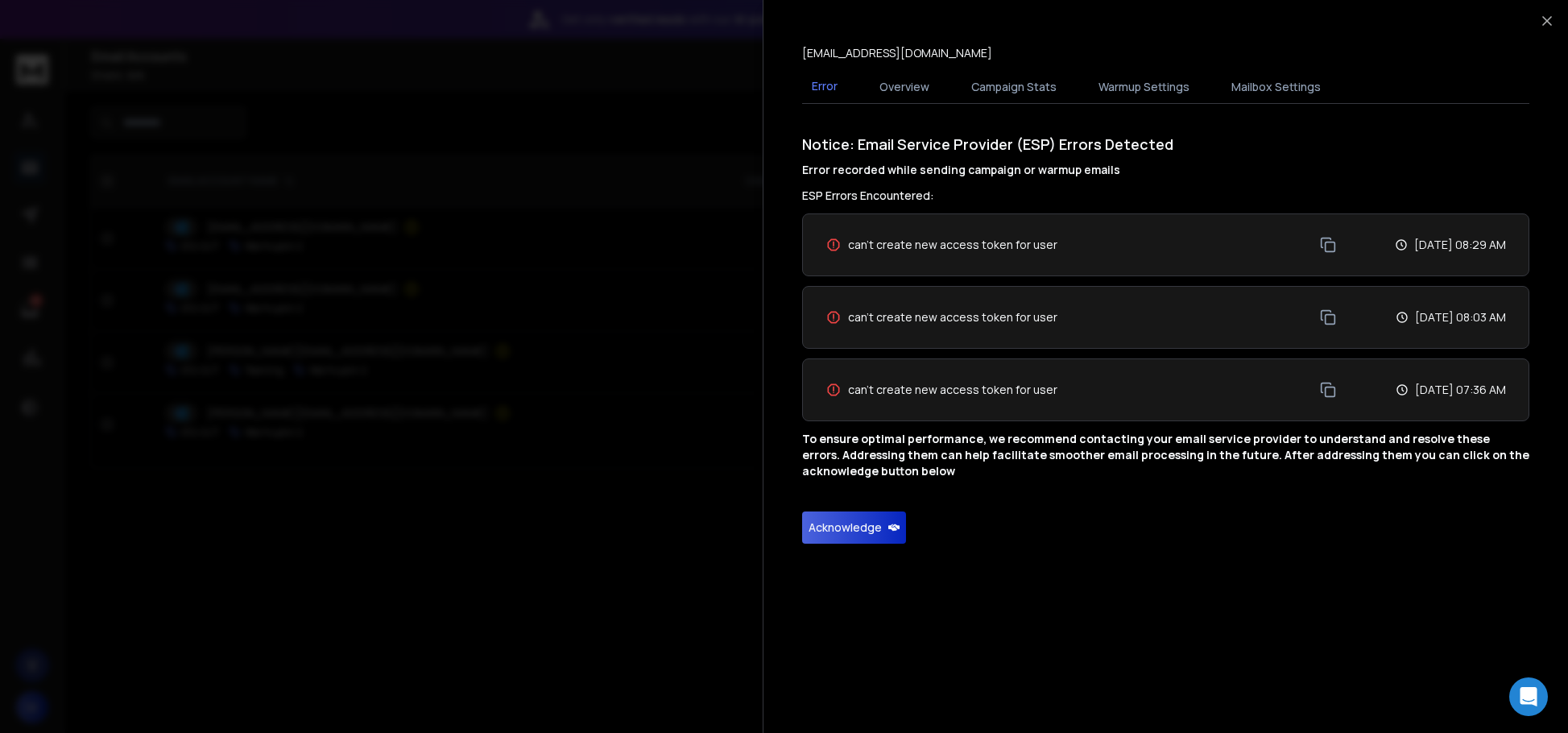
click at [883, 544] on button "Acknowledge" at bounding box center [853, 527] width 104 height 32
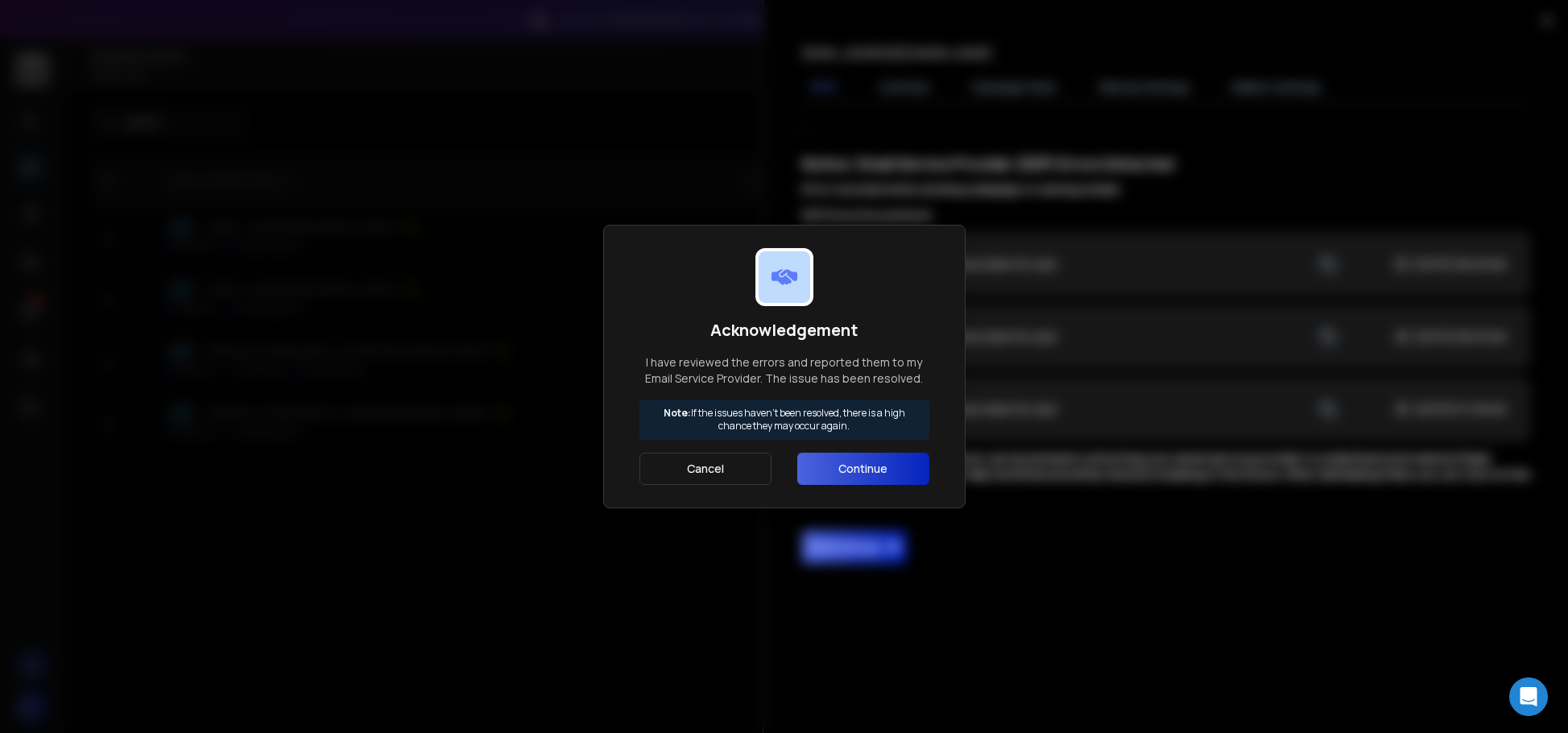
click at [845, 467] on button "Continue" at bounding box center [862, 468] width 131 height 32
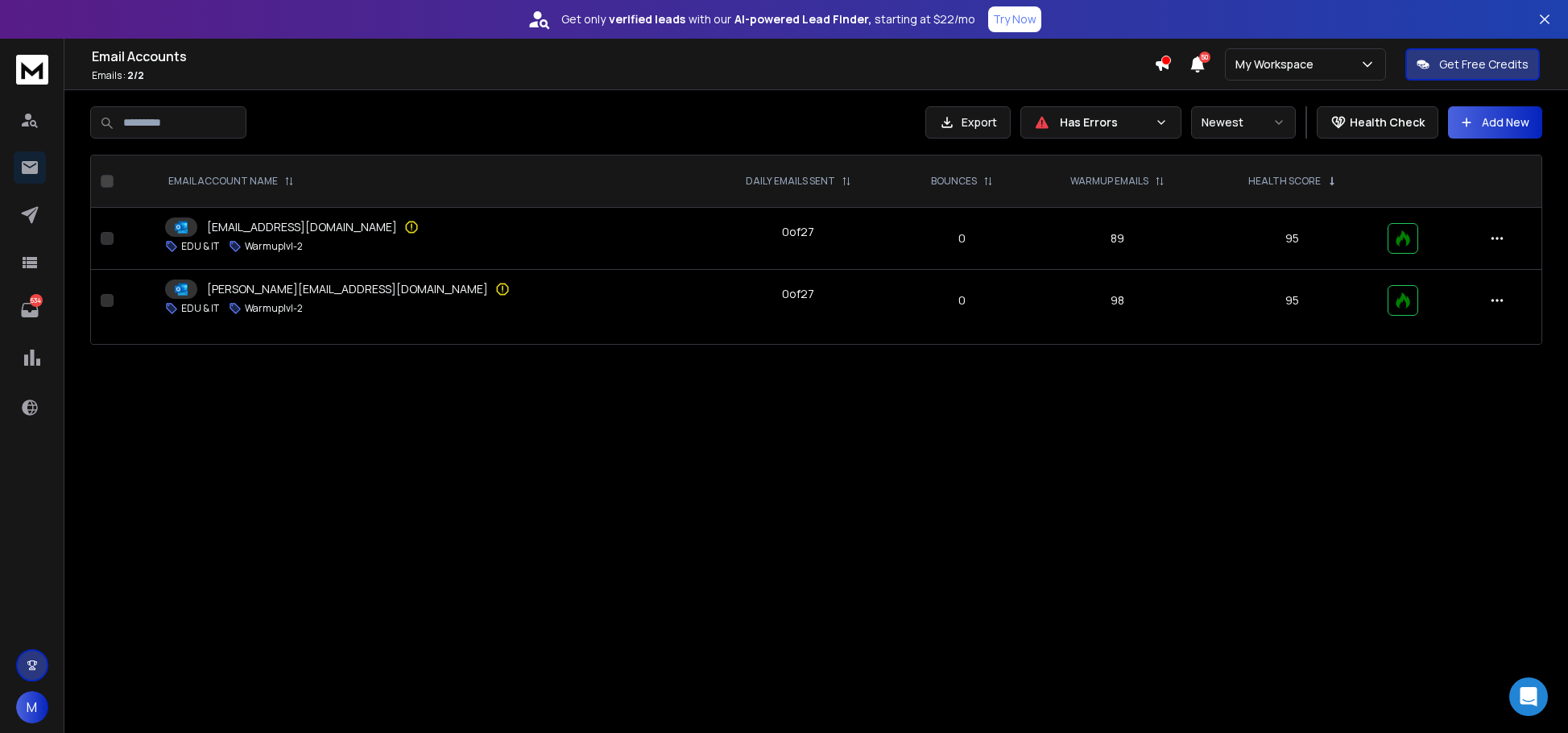
click at [283, 230] on p "jenn@govconusa.info" at bounding box center [301, 227] width 190 height 16
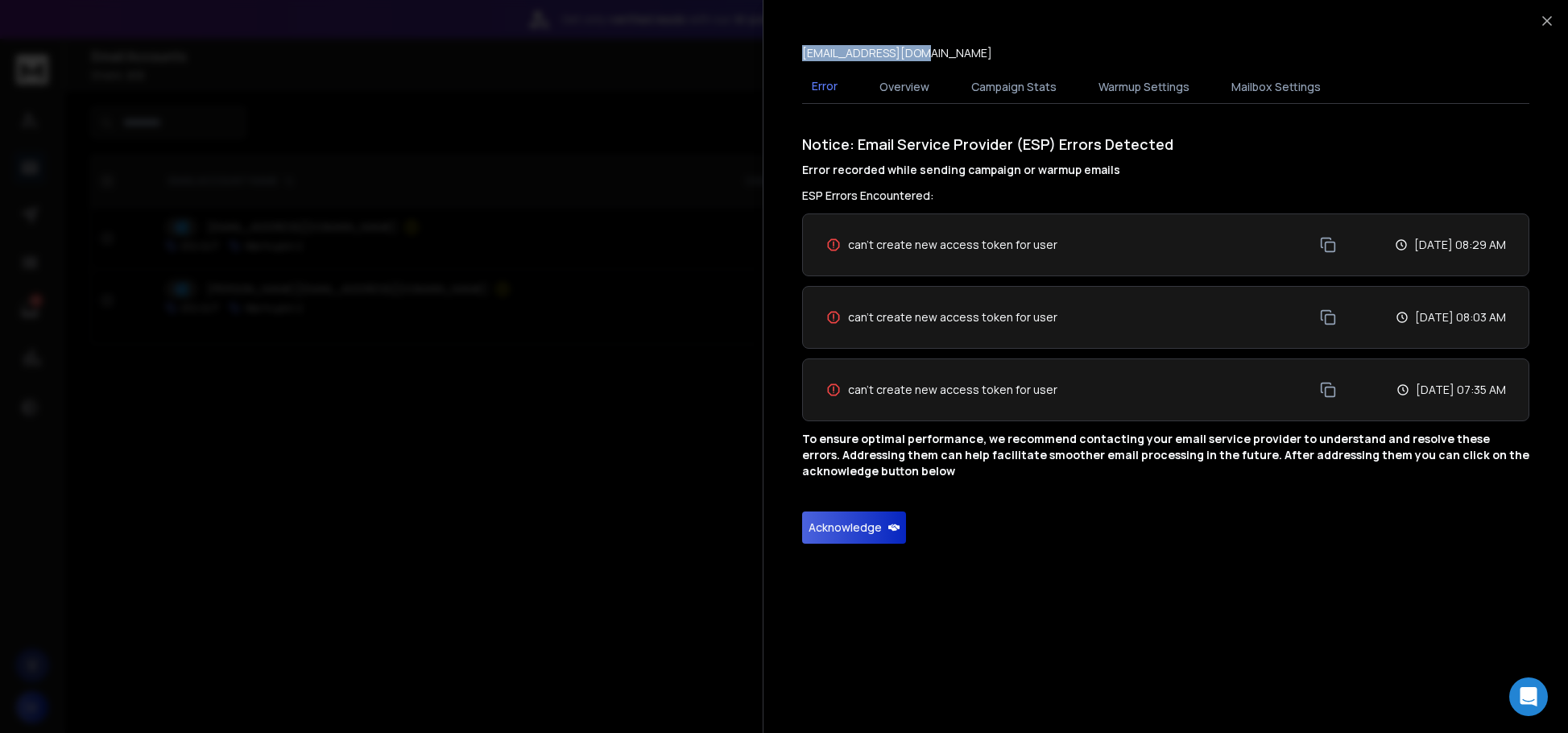
drag, startPoint x: 801, startPoint y: 53, endPoint x: 956, endPoint y: 56, distance: 155.0
click at [956, 56] on div "jenn@govconusa.info Error Overview Campaign Stats Warmup Settings Mailbox Setti…" at bounding box center [1165, 294] width 765 height 550
copy p "jenn@govconusa.info"
click at [886, 544] on button "Acknowledge" at bounding box center [853, 527] width 104 height 32
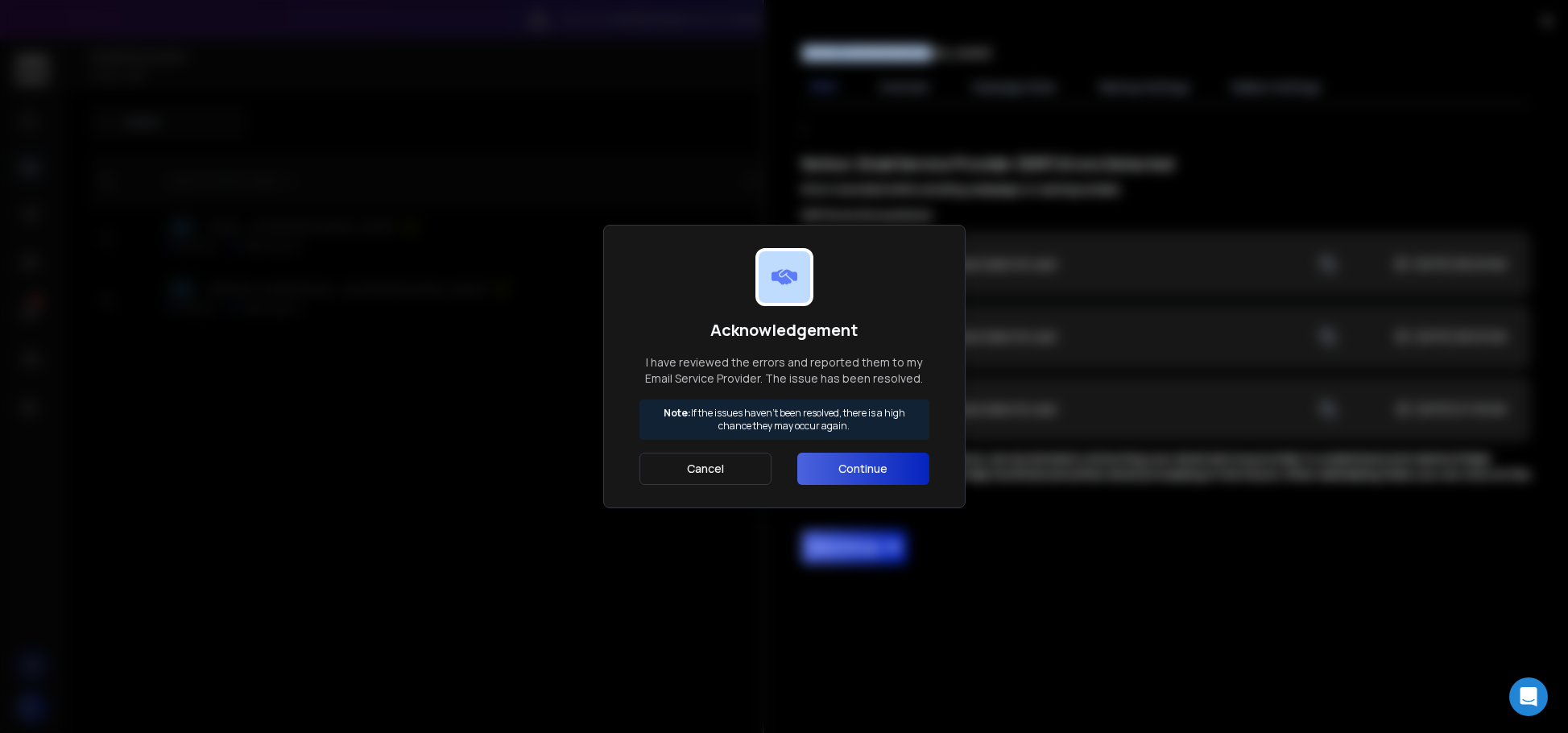
click at [899, 467] on button "Continue" at bounding box center [862, 468] width 131 height 32
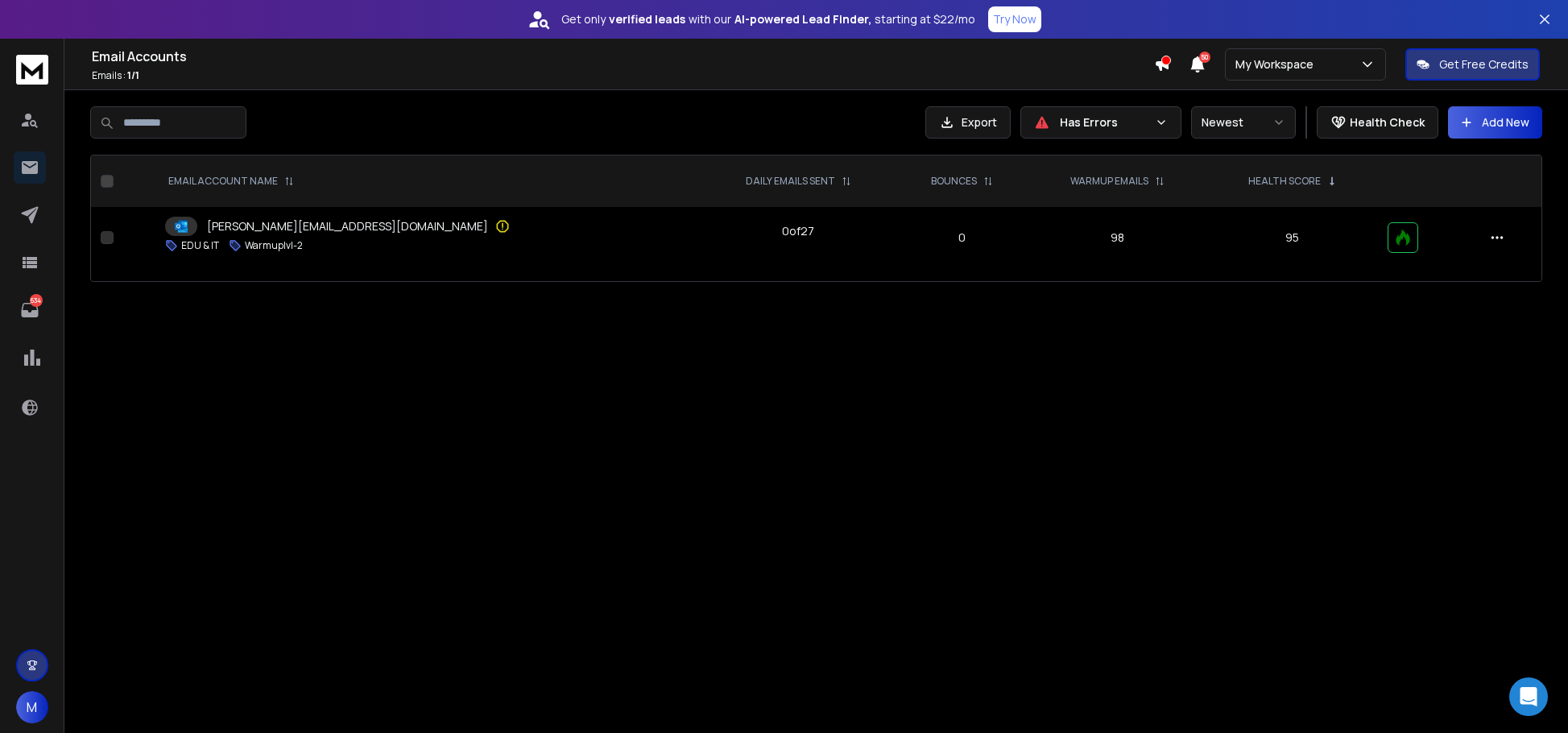
click at [397, 282] on div "Export Has Errors Newest Health Check Add New EMAIL ACCOUNT NAME DAILY EMAILS S…" at bounding box center [816, 193] width 1452 height 175
click at [254, 227] on p "laura@officialgovcon.info" at bounding box center [347, 226] width 281 height 16
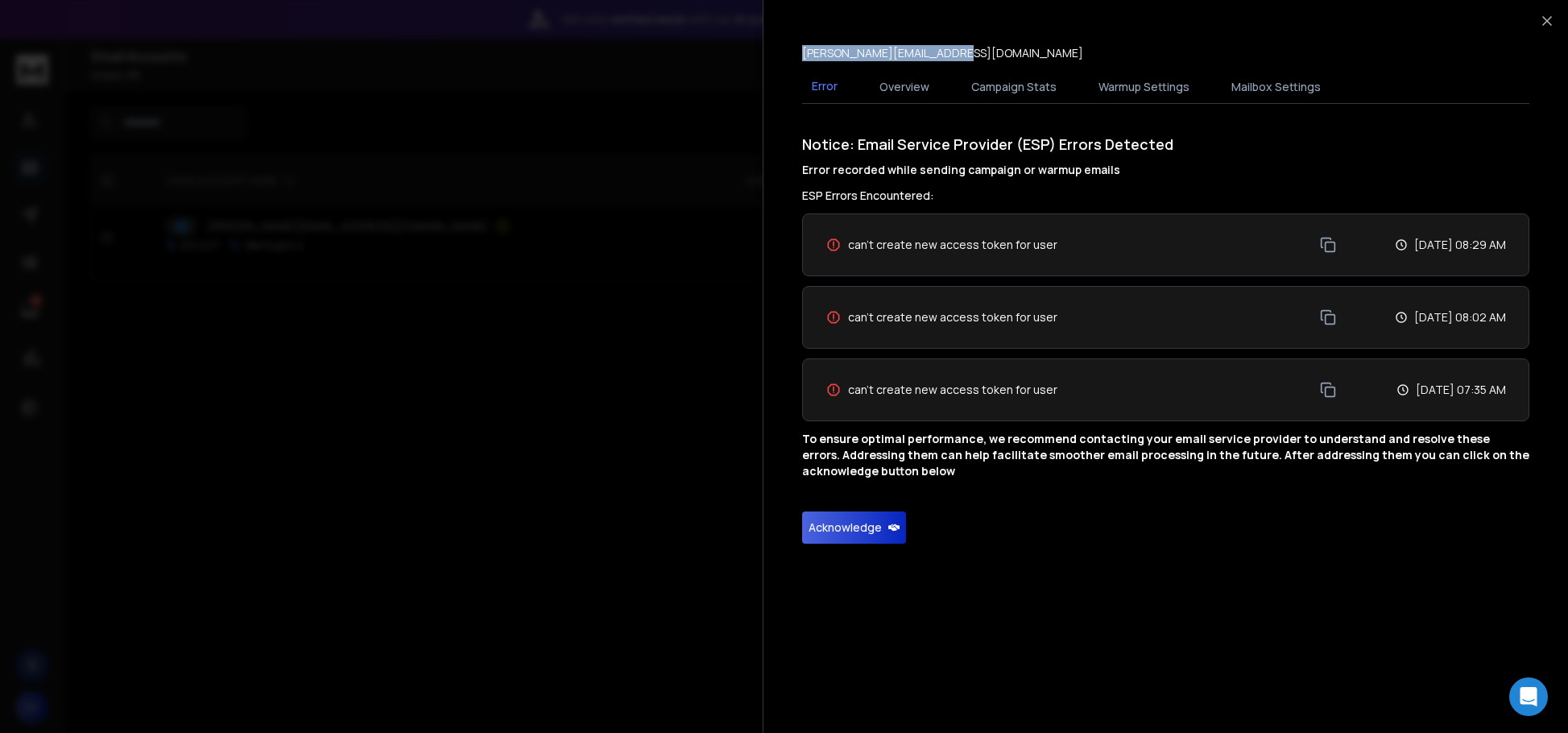
drag, startPoint x: 799, startPoint y: 55, endPoint x: 984, endPoint y: 53, distance: 185.0
click at [984, 53] on div "laura@officialgovcon.info Error Overview Campaign Stats Warmup Settings Mailbox…" at bounding box center [1165, 294] width 765 height 550
copy p "laura@officialgovcon.info"
click at [877, 544] on button "Acknowledge" at bounding box center [853, 527] width 104 height 32
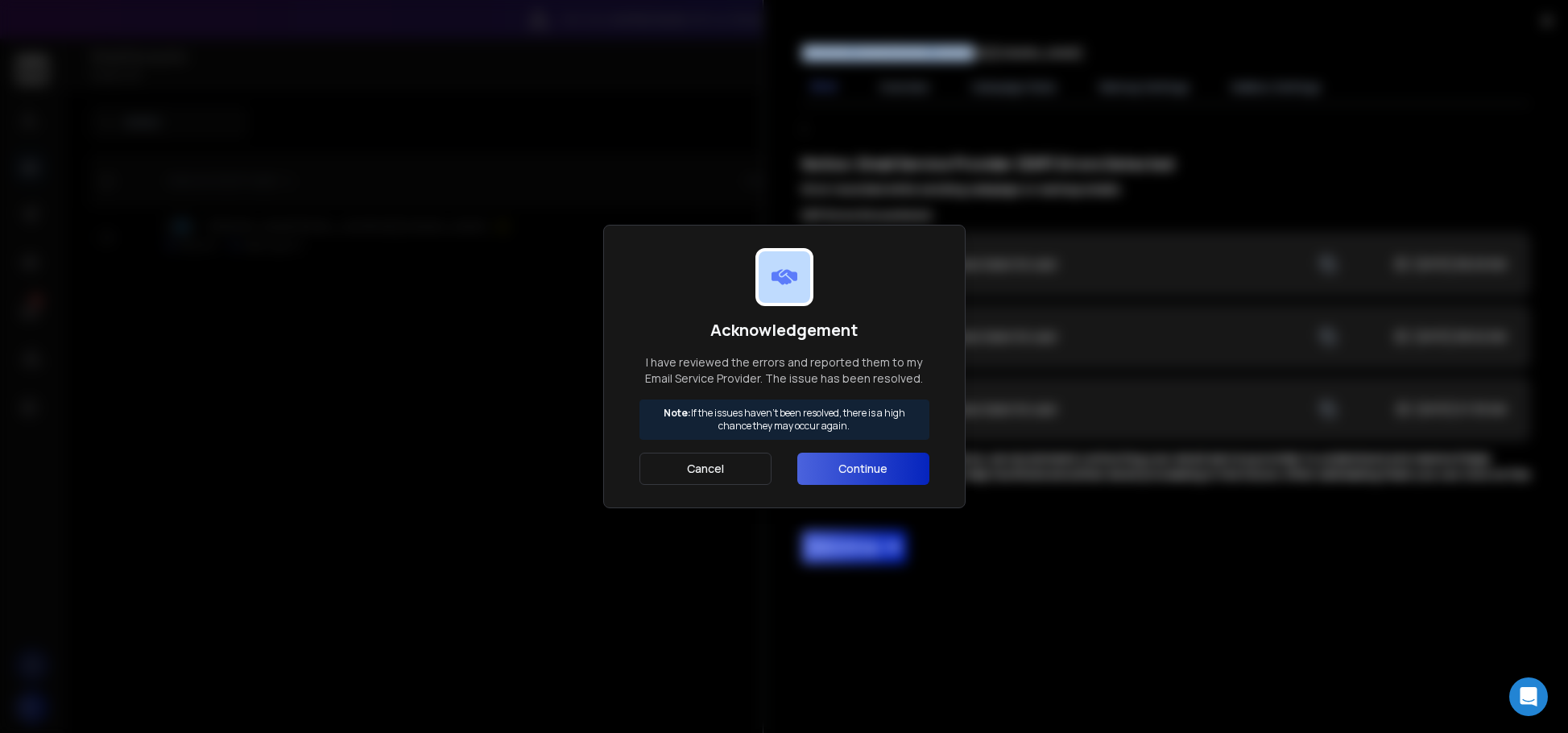
click at [871, 476] on button "Continue" at bounding box center [862, 468] width 131 height 32
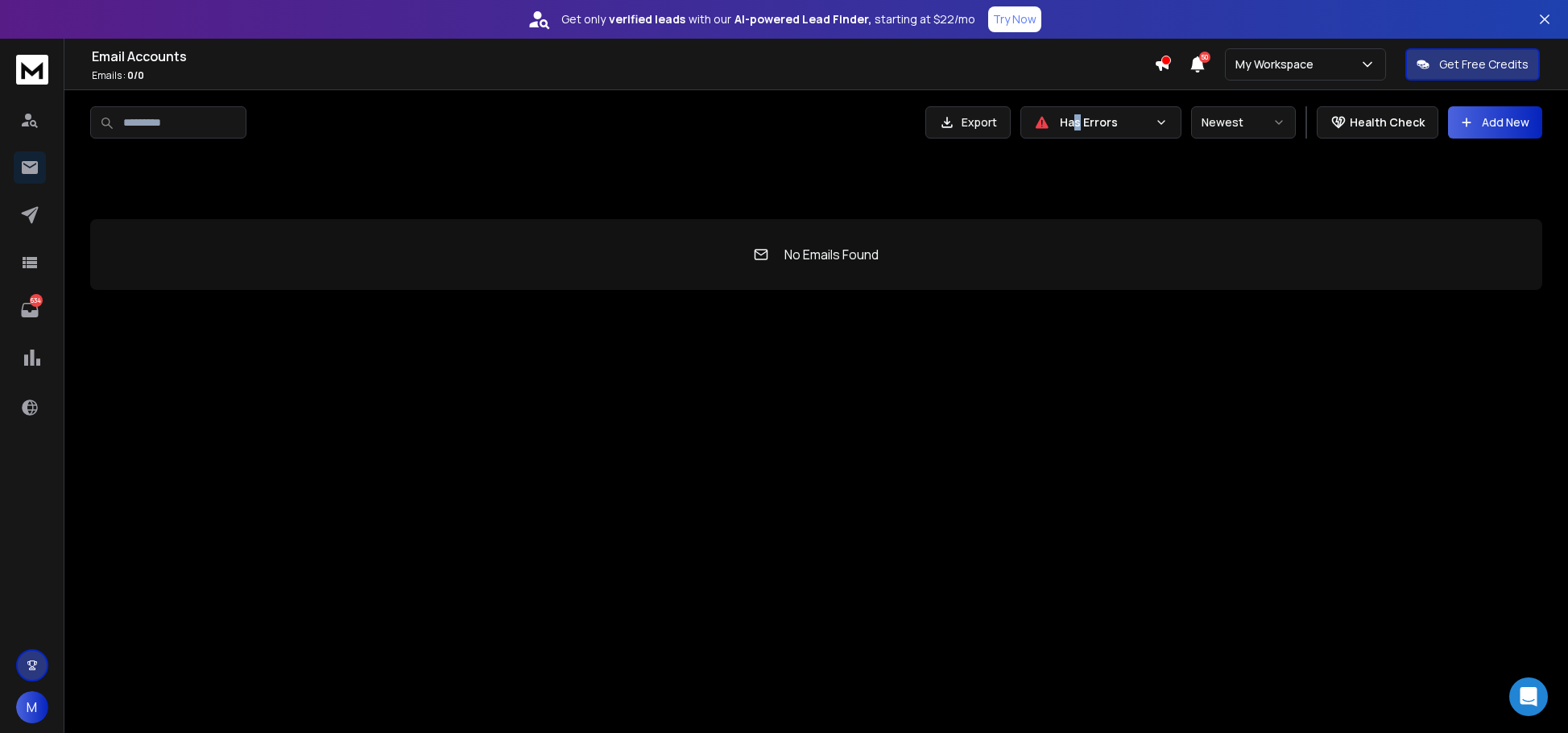
click at [1082, 120] on p "Has Errors" at bounding box center [1104, 122] width 89 height 16
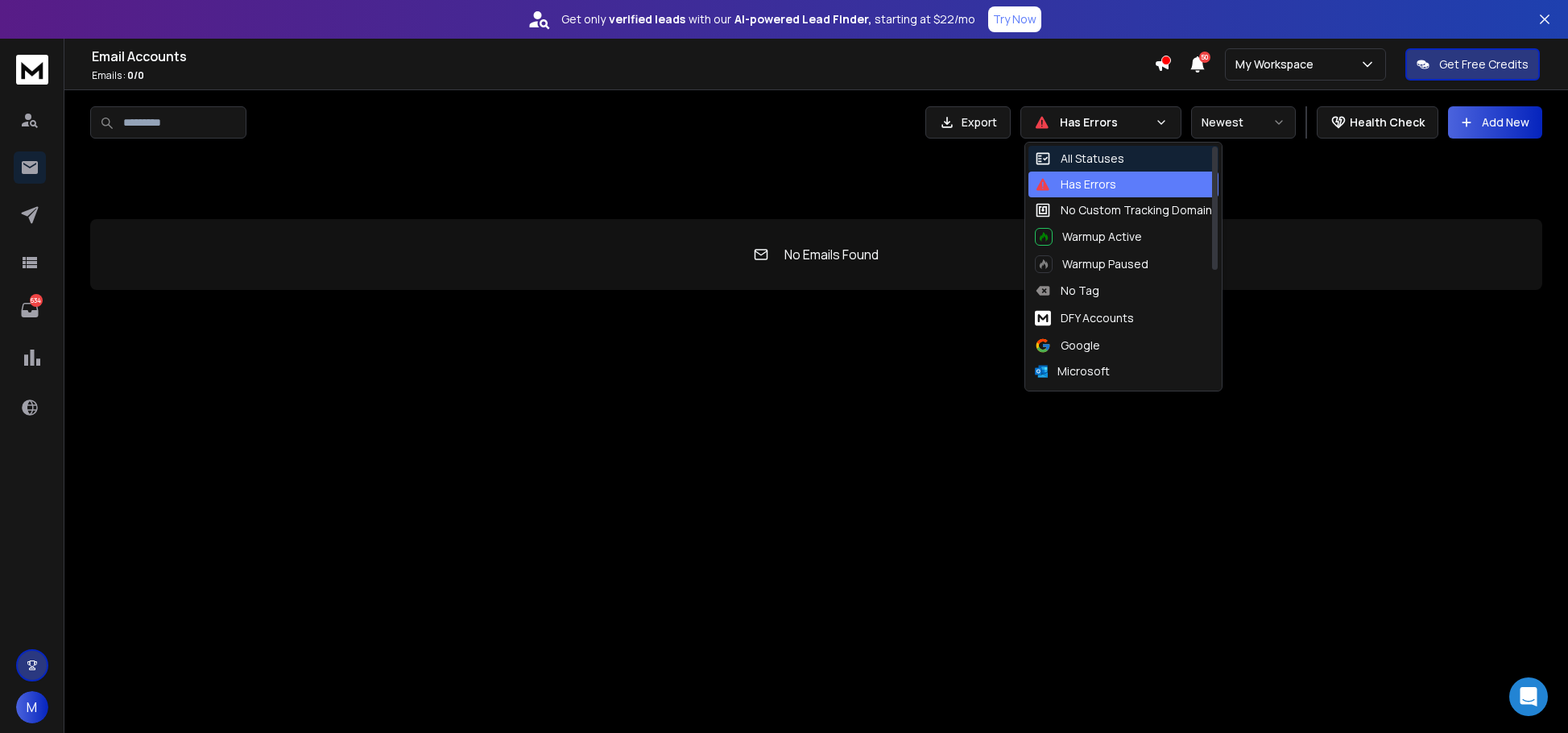
click at [1077, 159] on div "All Statuses" at bounding box center [1079, 158] width 90 height 16
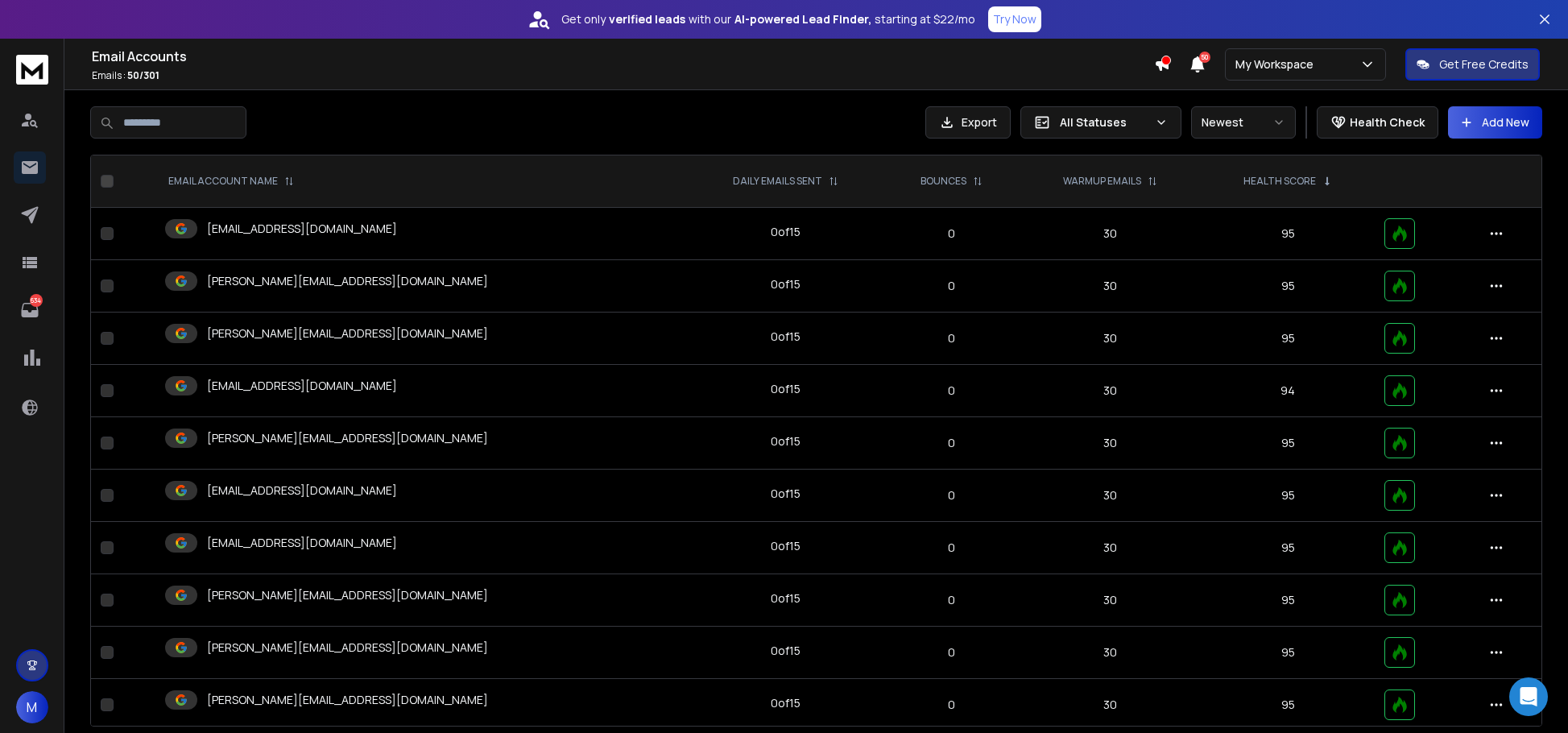
click at [1147, 182] on icon at bounding box center [1152, 181] width 10 height 10
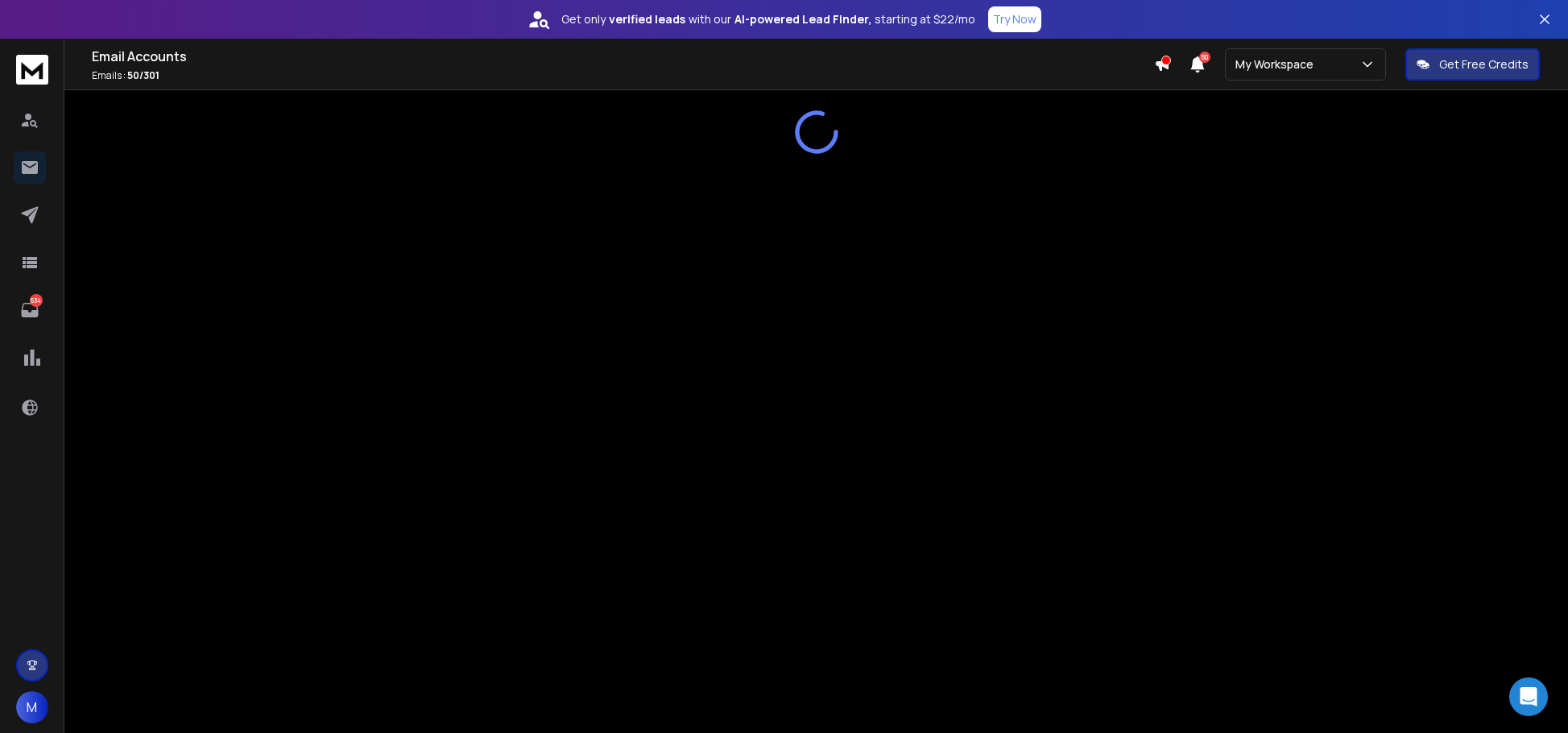
scroll to position [20, 0]
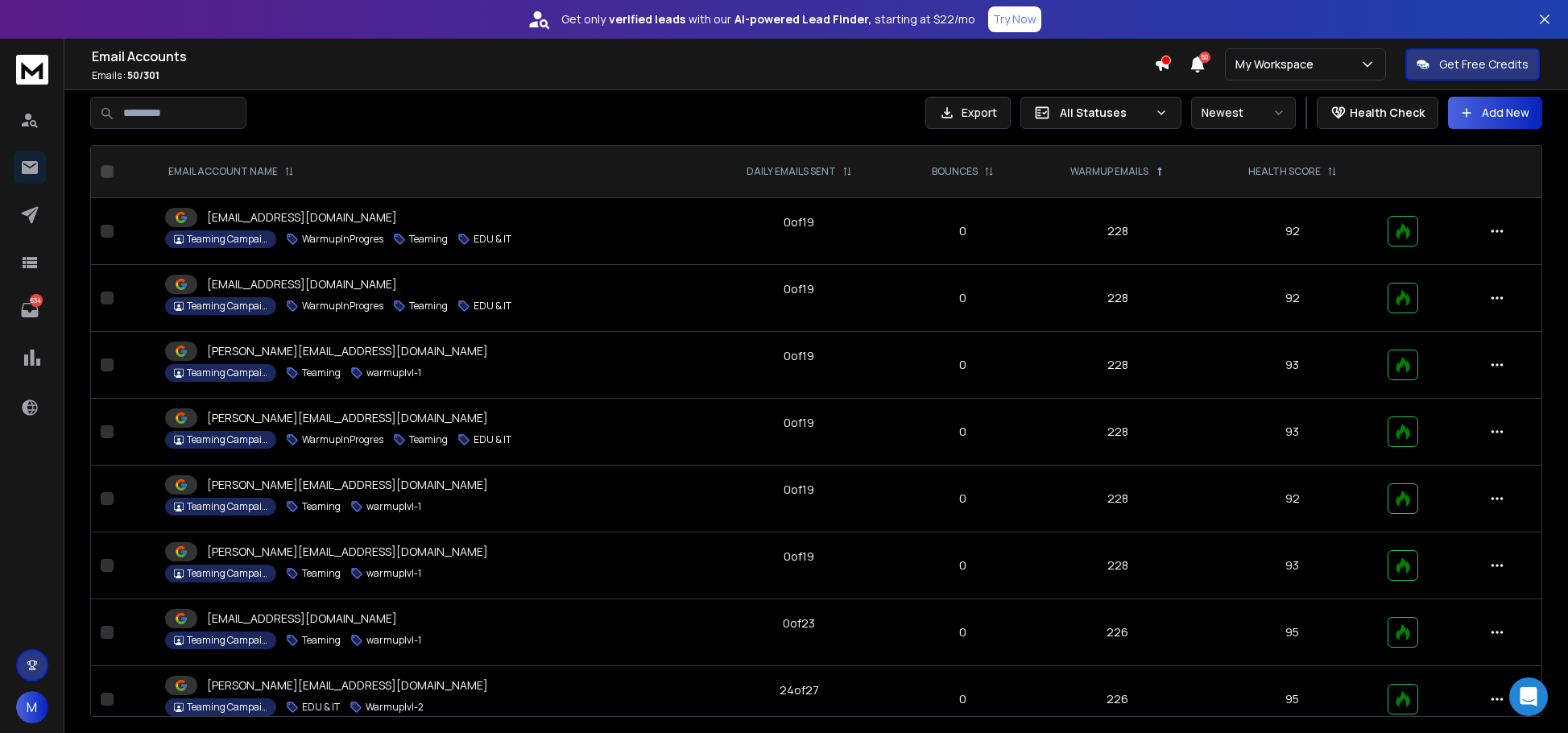
click at [1165, 167] on icon at bounding box center [1160, 172] width 10 height 10
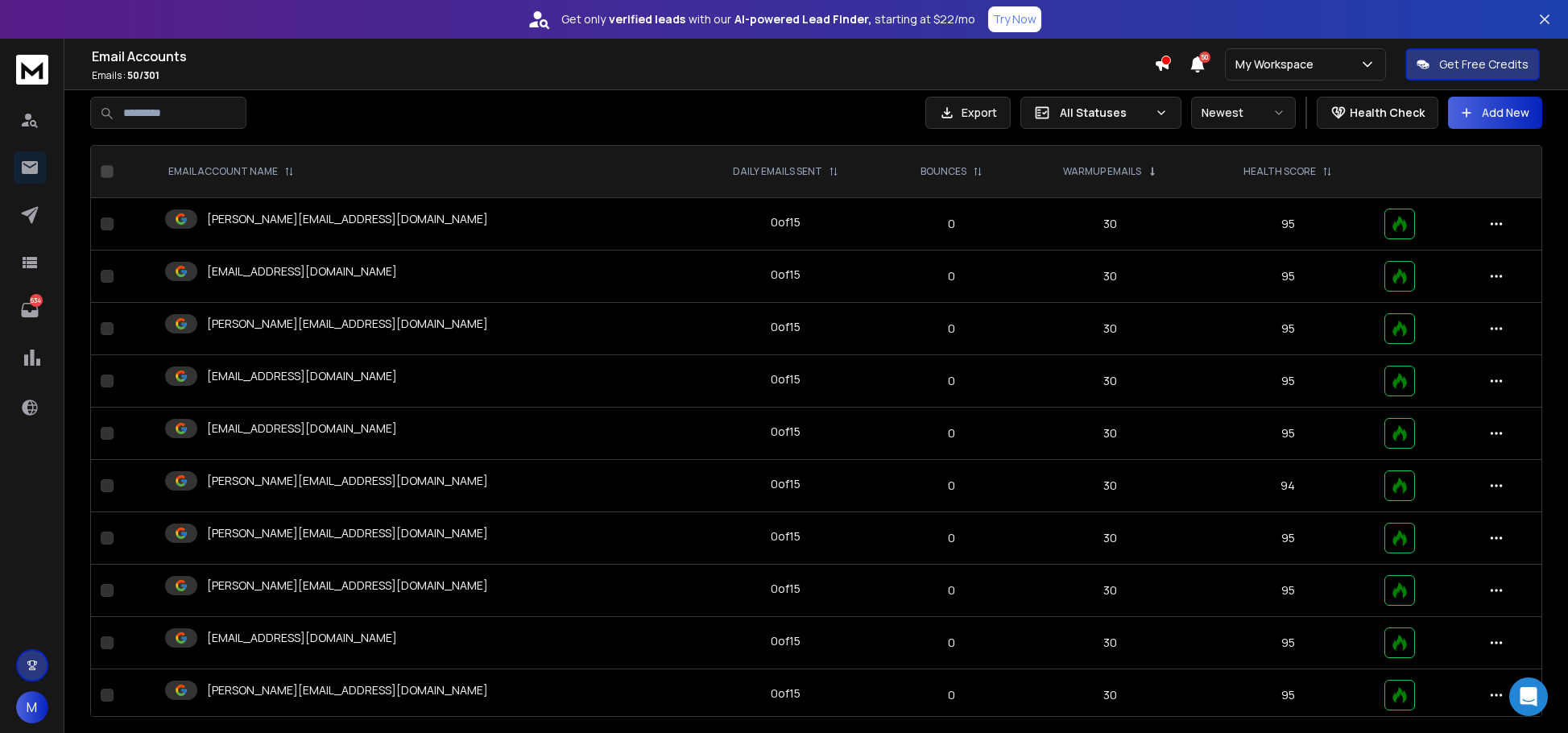
click at [106, 217] on button "button" at bounding box center [107, 224] width 13 height 13
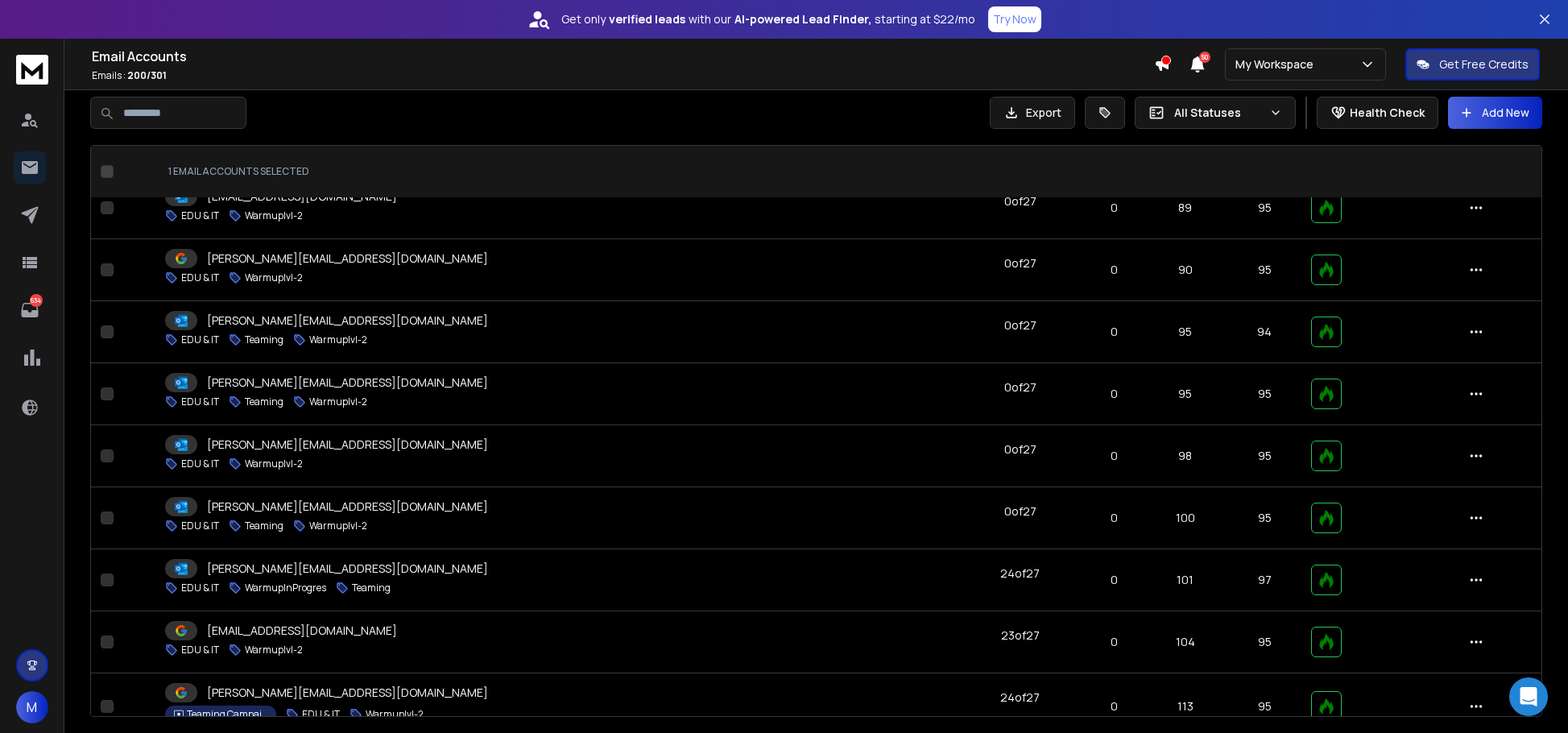
scroll to position [6632, 0]
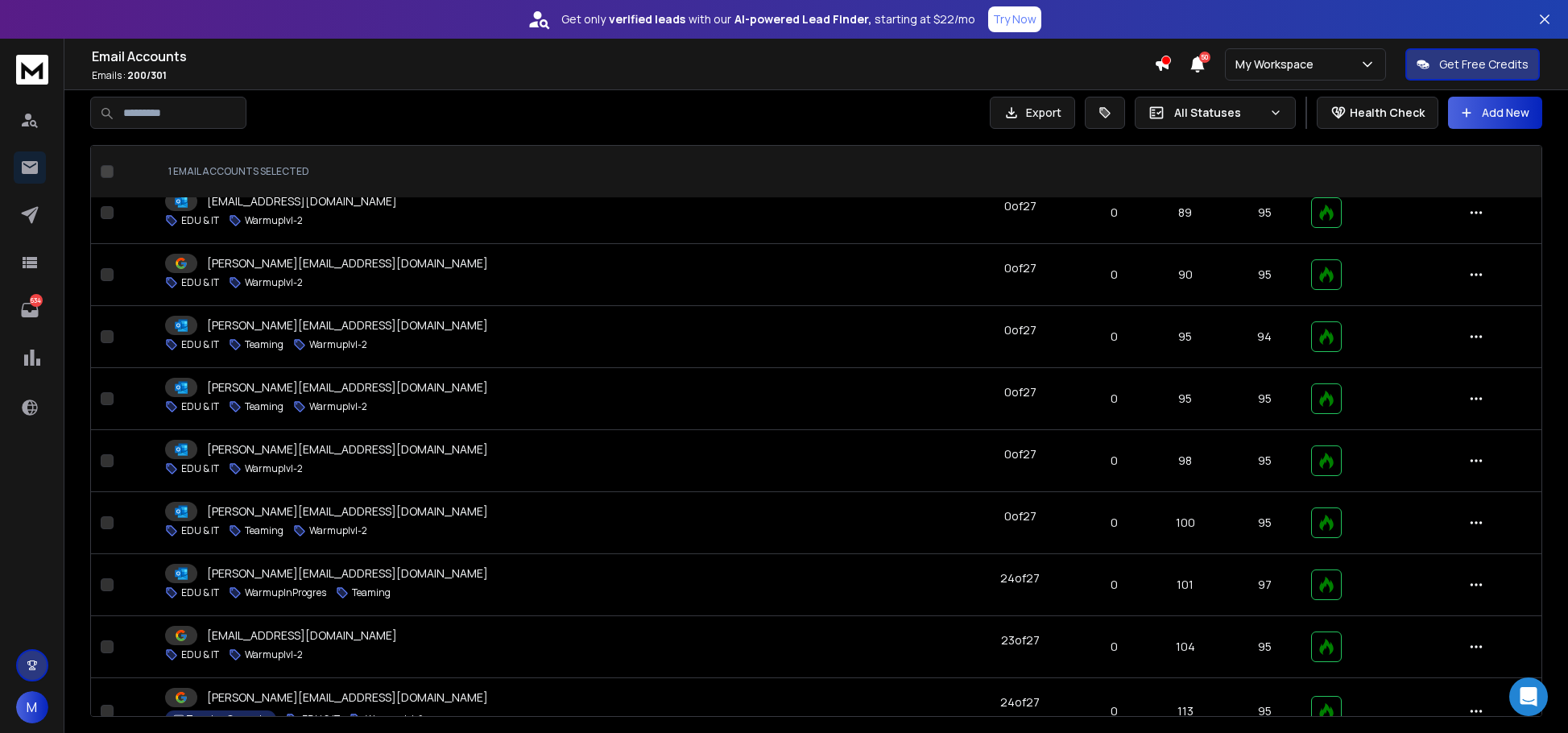
click at [106, 516] on button "button" at bounding box center [107, 523] width 13 height 13
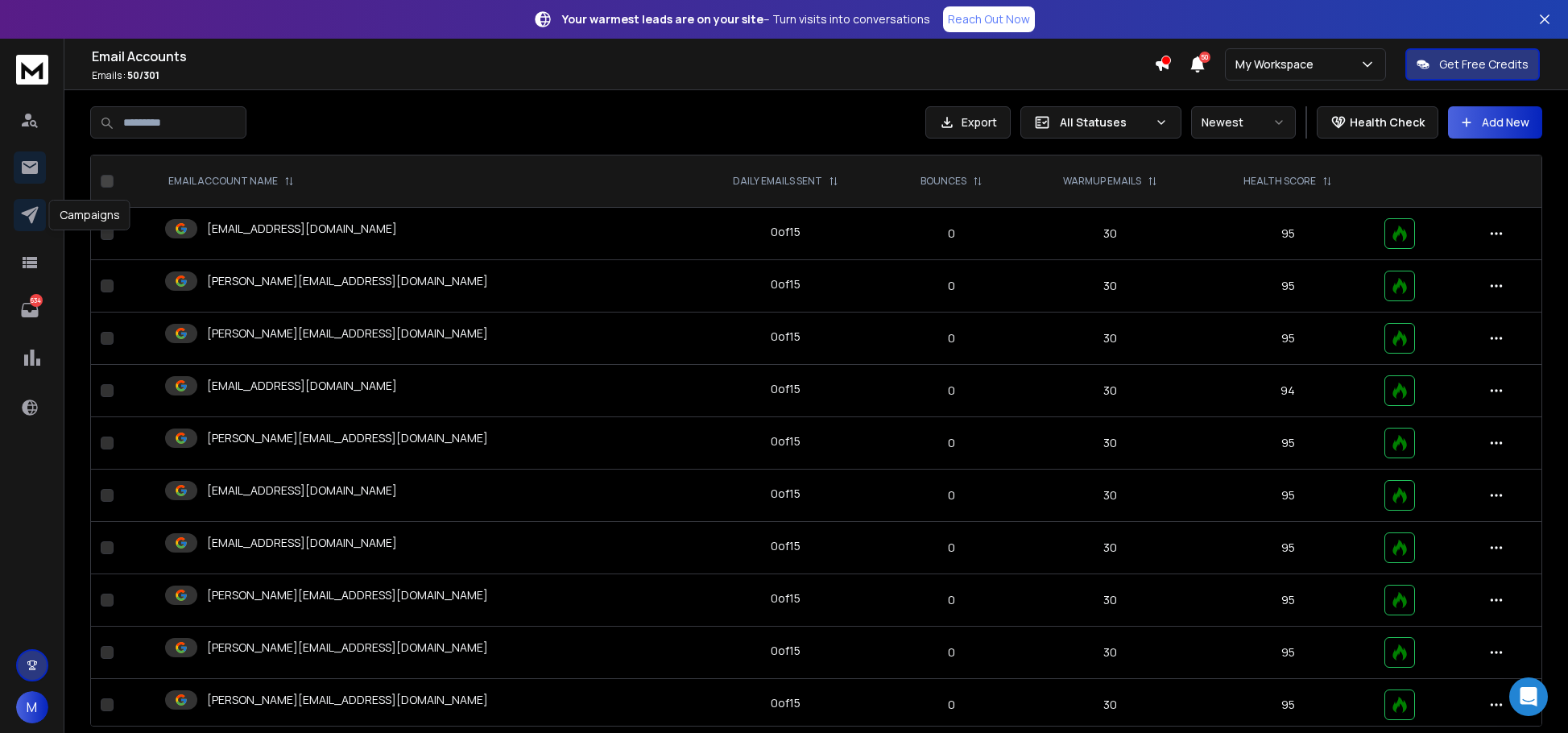
click at [31, 207] on icon at bounding box center [29, 214] width 19 height 19
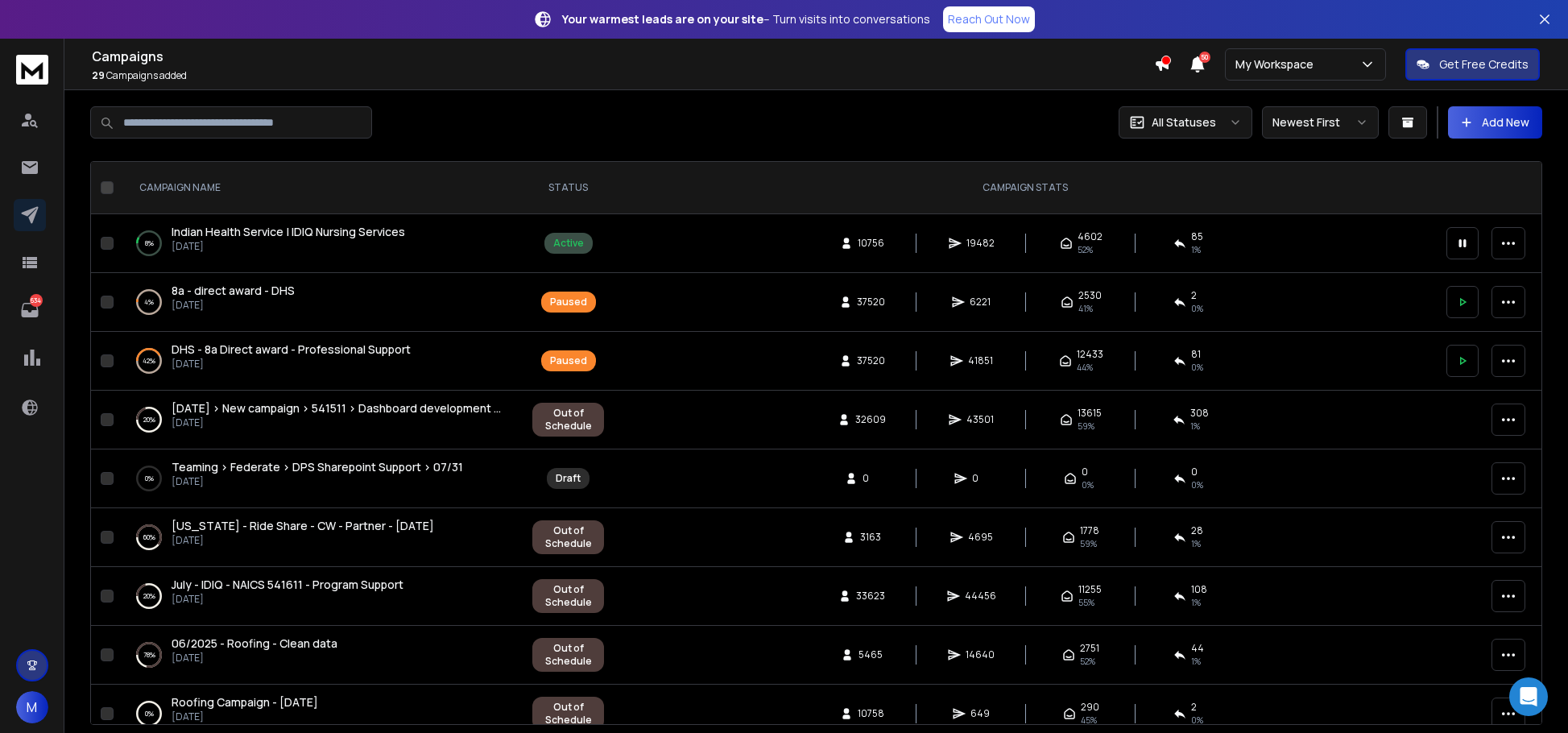
click at [298, 255] on div "Indian Health Service | IDIQ Nursing Services [DATE]" at bounding box center [288, 243] width 233 height 39
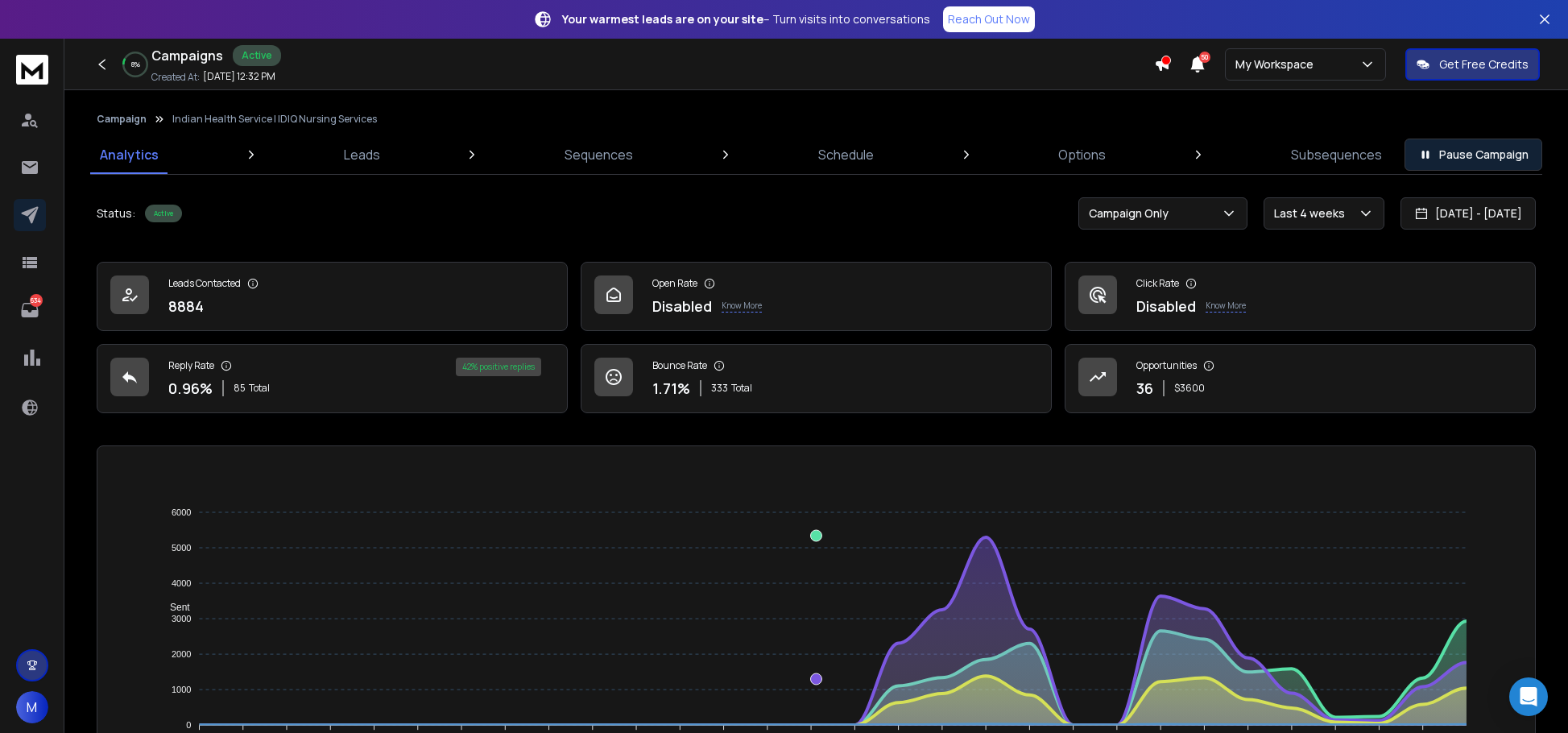
click at [1471, 156] on button "Pause Campaign" at bounding box center [1473, 154] width 138 height 32
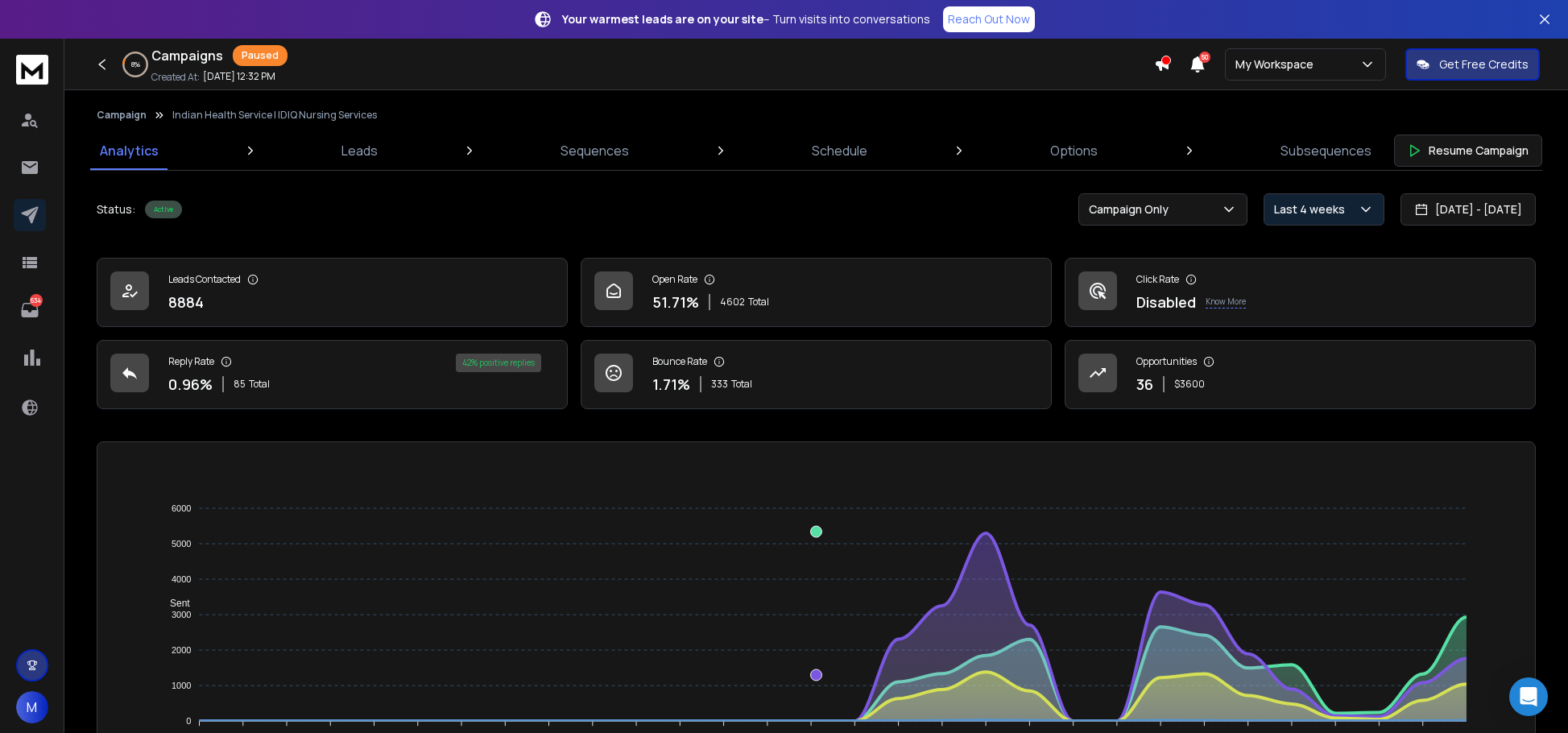
click at [1274, 208] on p "Last 4 weeks" at bounding box center [1312, 209] width 77 height 16
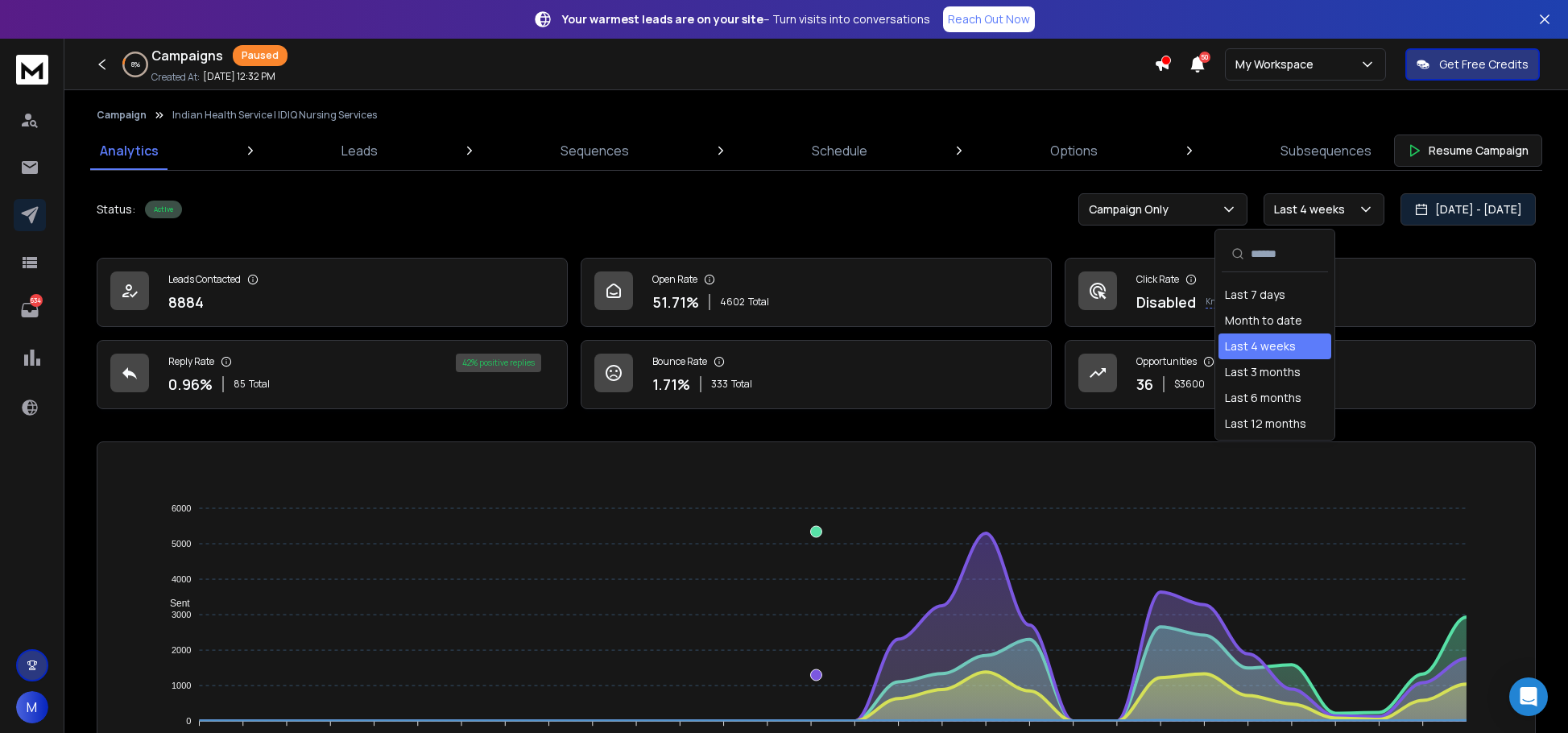
click at [1424, 217] on button "[DATE] - [DATE]" at bounding box center [1468, 209] width 135 height 32
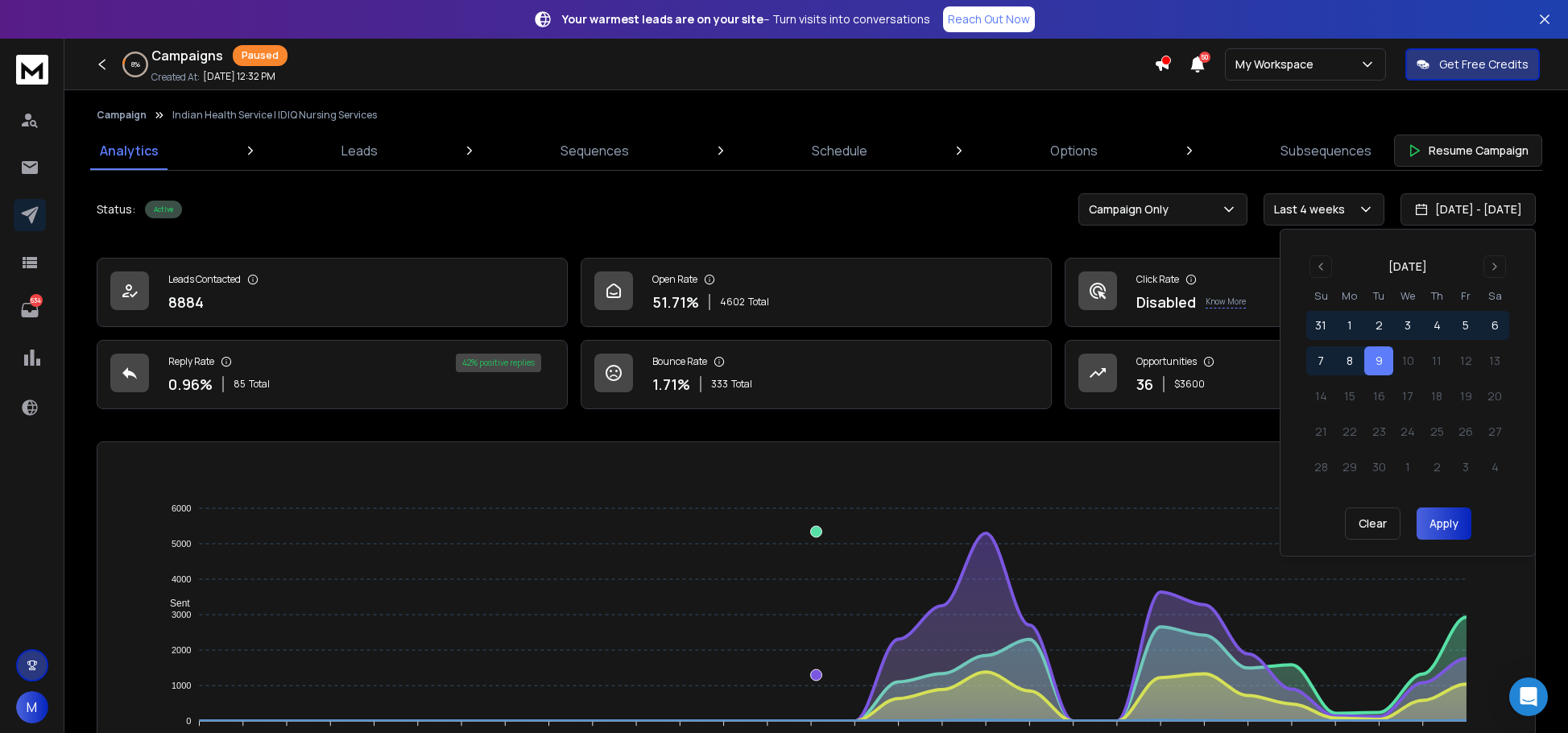
click at [1350, 361] on button "8" at bounding box center [1349, 360] width 29 height 29
click at [1349, 362] on button "8" at bounding box center [1349, 360] width 29 height 29
click at [1436, 523] on button "Apply" at bounding box center [1443, 523] width 55 height 32
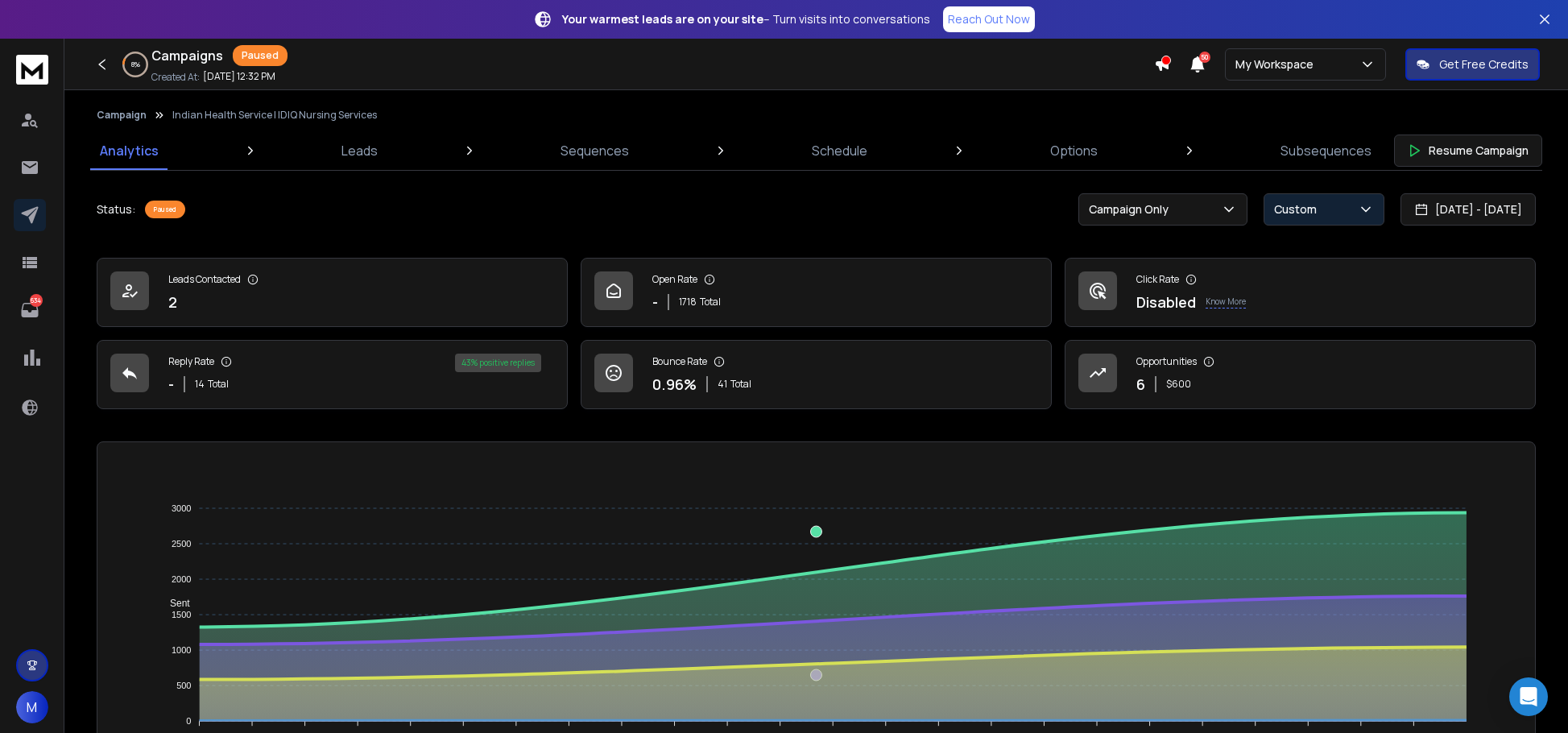
click at [1274, 211] on p "Custom" at bounding box center [1298, 209] width 49 height 16
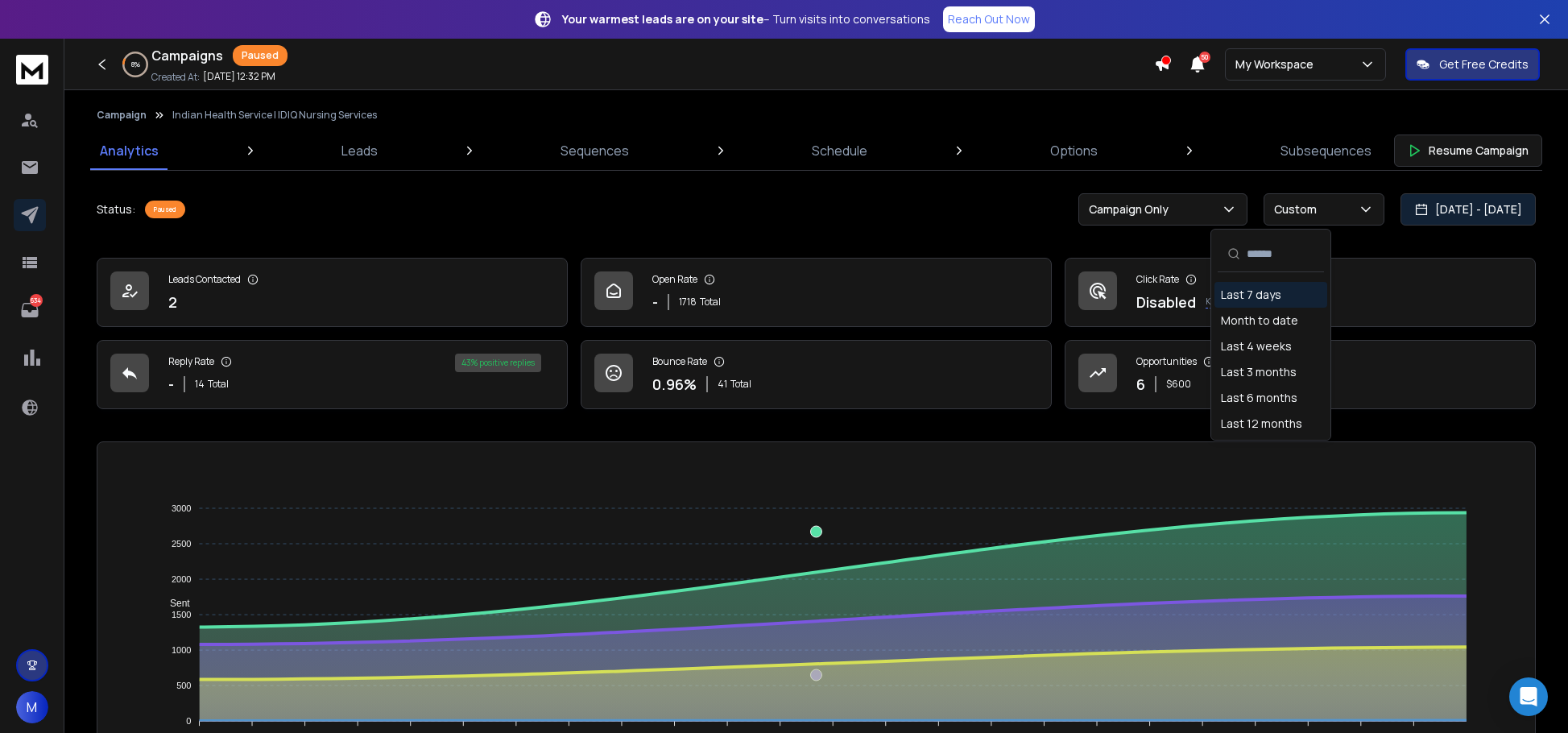
click at [1429, 209] on button "[DATE] - [DATE]" at bounding box center [1468, 209] width 135 height 32
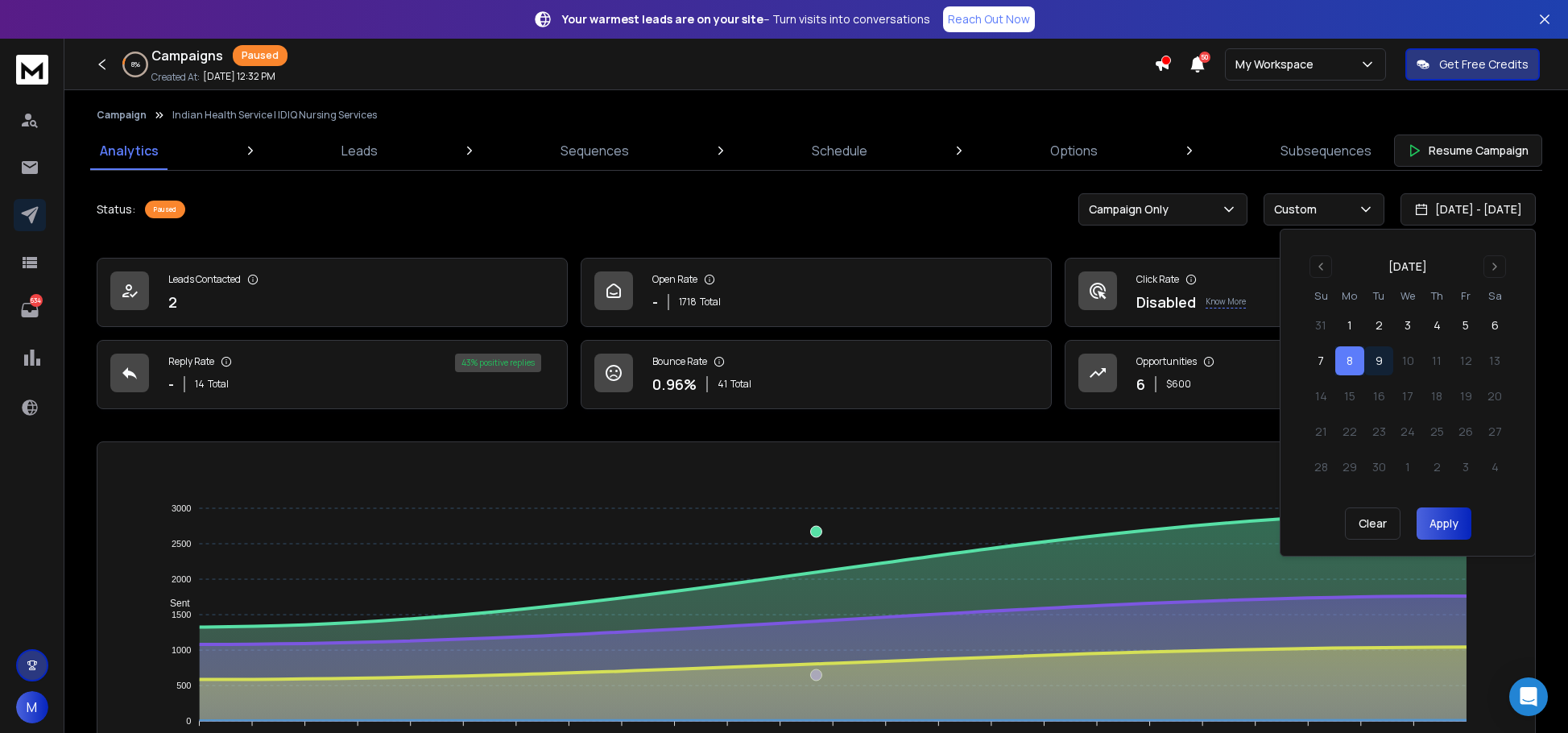
click at [1380, 363] on button "9" at bounding box center [1378, 360] width 29 height 29
click at [1380, 360] on button "9" at bounding box center [1378, 360] width 29 height 29
click at [1462, 525] on button "Apply" at bounding box center [1443, 523] width 55 height 32
